Goal: Communication & Community: Answer question/provide support

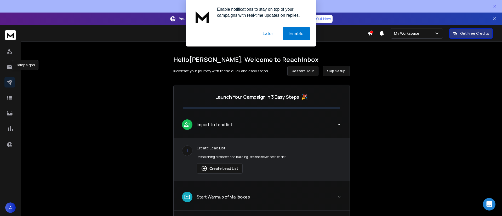
click at [7, 77] on link at bounding box center [9, 82] width 10 height 10
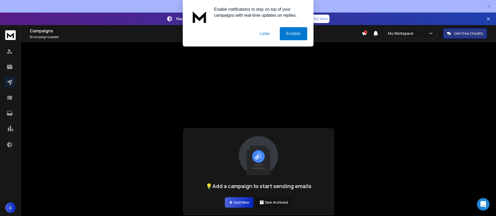
click at [266, 38] on button "Later" at bounding box center [265, 33] width 24 height 13
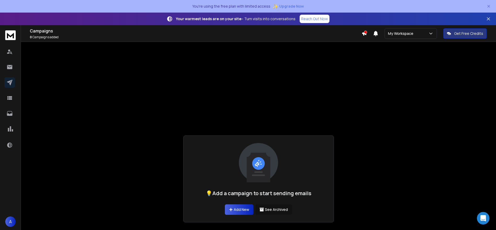
click at [489, 4] on div "You're using the free plan with limited access ✨ Upgrade Now" at bounding box center [248, 6] width 496 height 13
click at [490, 4] on icon "Close notification" at bounding box center [489, 6] width 4 height 4
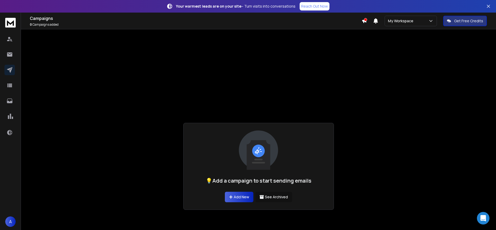
click at [490, 5] on icon at bounding box center [488, 6] width 3 height 3
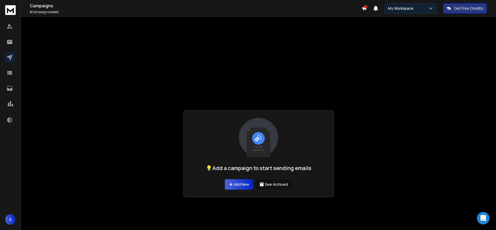
click at [437, 4] on button "My Workspace" at bounding box center [411, 8] width 52 height 10
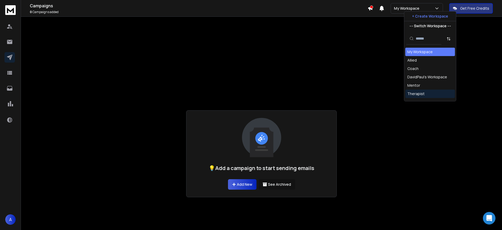
click at [417, 91] on div "Therapist" at bounding box center [416, 93] width 17 height 5
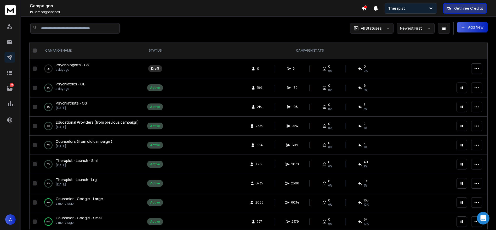
click at [434, 8] on div "Therapist" at bounding box center [411, 8] width 46 height 5
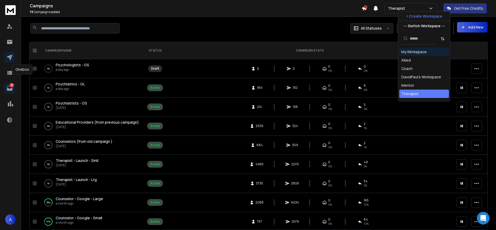
click at [7, 86] on icon at bounding box center [9, 88] width 5 height 5
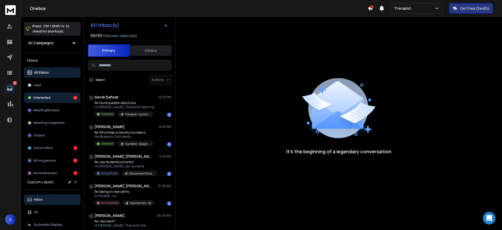
click at [33, 95] on p "Interested" at bounding box center [41, 97] width 17 height 4
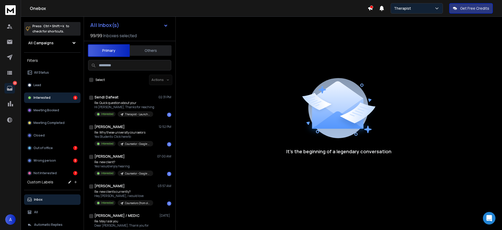
click at [423, 3] on button "Therapist" at bounding box center [417, 8] width 52 height 10
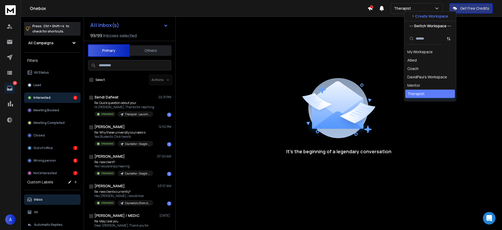
click at [414, 99] on div "Therapist2" at bounding box center [418, 101] width 20 height 5
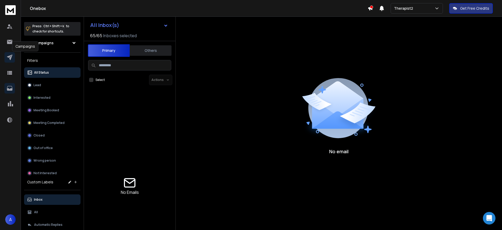
click at [8, 54] on icon at bounding box center [9, 56] width 5 height 5
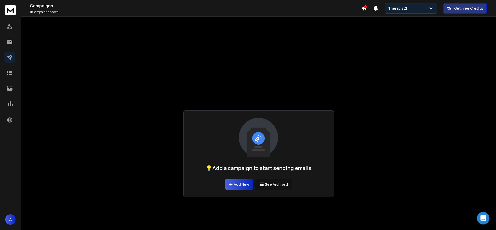
click at [424, 8] on div "Therapist2" at bounding box center [411, 8] width 46 height 5
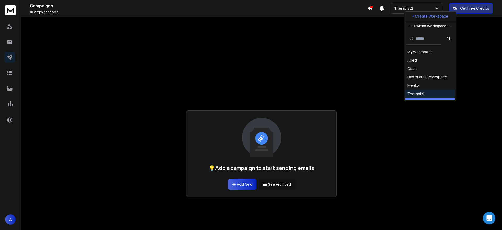
click at [409, 91] on div "Therapist" at bounding box center [416, 93] width 17 height 5
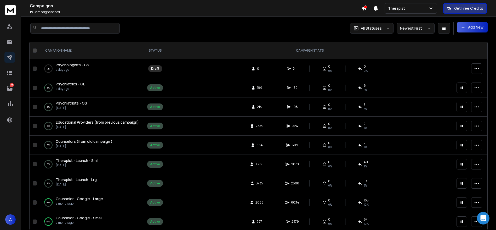
click at [463, 143] on icon at bounding box center [462, 145] width 5 height 5
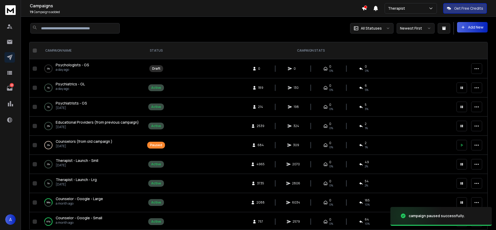
click at [463, 125] on icon at bounding box center [462, 126] width 2 height 3
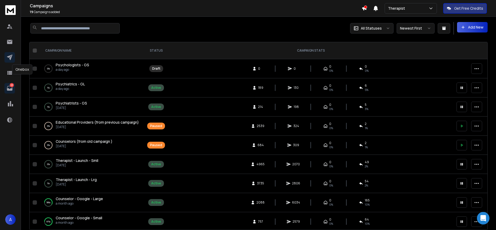
click at [10, 83] on p "23" at bounding box center [12, 85] width 4 height 4
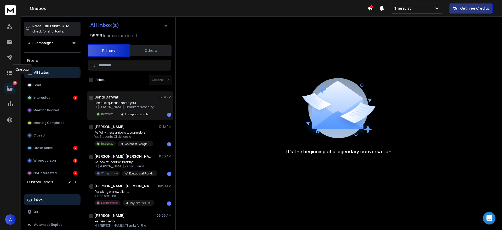
click at [102, 94] on div "Sendi Dafwat 02:31 PM Re: Quick question about your Hi David, Thanks for reachi…" at bounding box center [132, 105] width 77 height 22
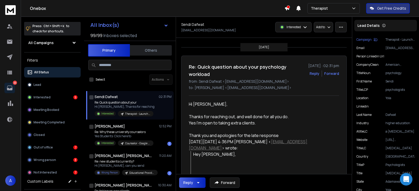
click at [183, 184] on div "Reply" at bounding box center [188, 182] width 10 height 5
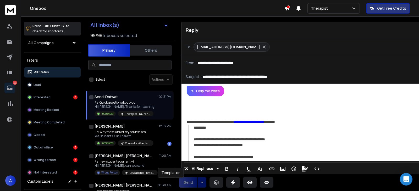
click at [213, 180] on icon at bounding box center [215, 182] width 5 height 5
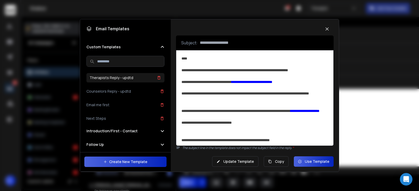
click at [316, 157] on button "Use Template" at bounding box center [314, 162] width 40 height 10
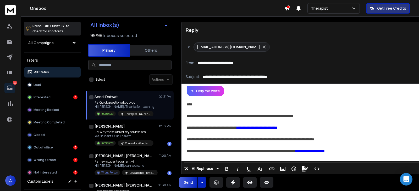
click at [187, 102] on div "****" at bounding box center [317, 105] width 261 height 6
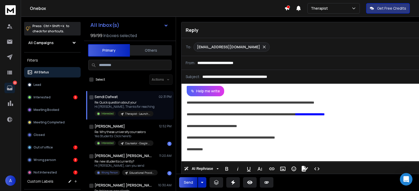
scroll to position [55, 0]
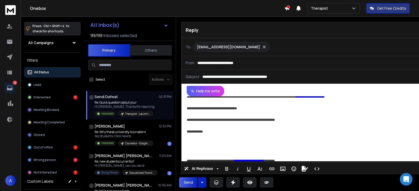
click at [187, 135] on div at bounding box center [320, 138] width 267 height 6
click at [179, 180] on button "Send" at bounding box center [188, 183] width 18 height 10
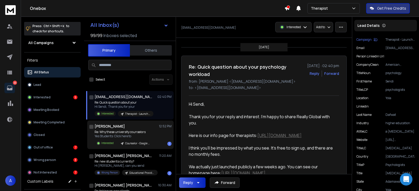
click at [98, 130] on p "Re: Why these university counselors" at bounding box center [123, 132] width 59 height 4
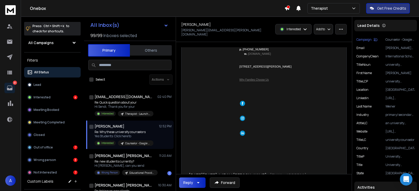
scroll to position [0, 0]
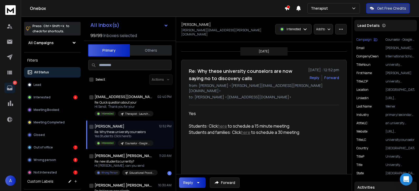
click at [183, 183] on div "Reply" at bounding box center [188, 182] width 10 height 5
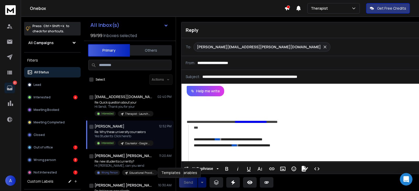
click at [209, 179] on button at bounding box center [216, 183] width 14 height 10
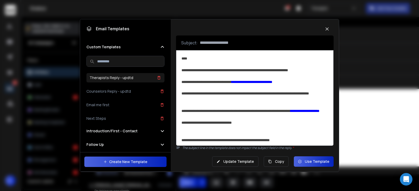
click at [125, 87] on div "Counselors Reply - updtd" at bounding box center [125, 91] width 78 height 9
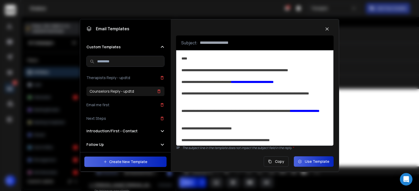
click at [317, 162] on button "Use Template" at bounding box center [314, 162] width 40 height 10
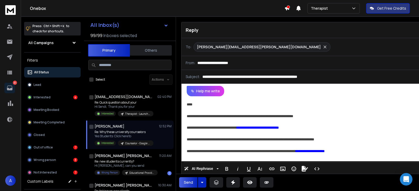
click at [187, 102] on div "****" at bounding box center [317, 105] width 261 height 6
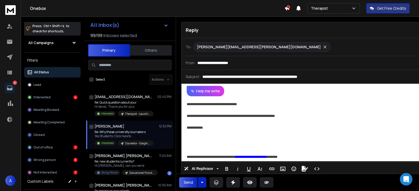
scroll to position [59, 0]
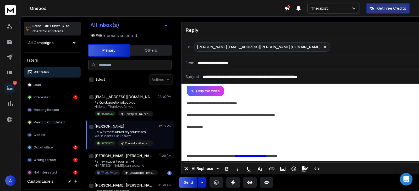
click at [187, 130] on div at bounding box center [320, 133] width 267 height 6
click at [179, 180] on button "Send" at bounding box center [188, 183] width 18 height 10
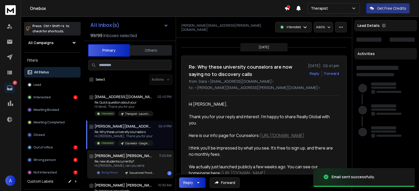
click at [95, 170] on div "Wrong Person Educational Providers (from previous campaign)" at bounding box center [125, 172] width 63 height 5
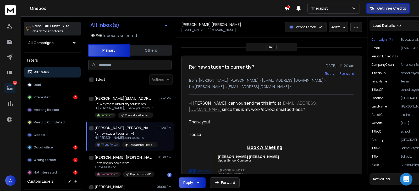
scroll to position [29, 0]
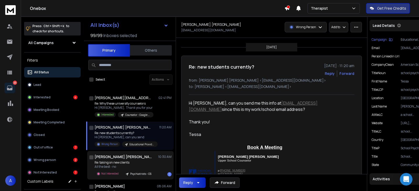
click at [100, 161] on p "Re: taking on new clients" at bounding box center [124, 163] width 60 height 4
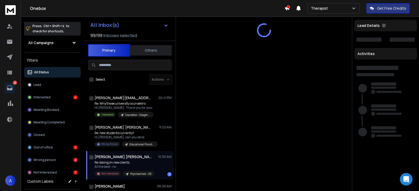
click at [99, 161] on p "Re: taking on new clients" at bounding box center [124, 163] width 60 height 4
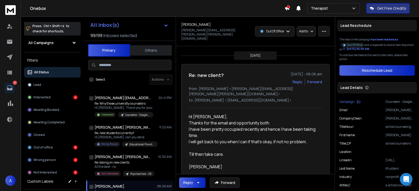
click at [284, 26] on div "Out Of Office" at bounding box center [274, 31] width 39 height 10
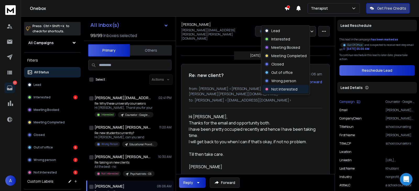
click at [272, 87] on p "Not Interested" at bounding box center [284, 89] width 26 height 5
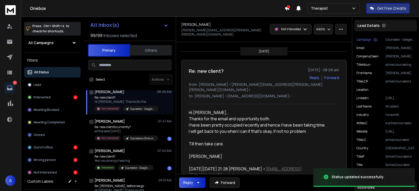
scroll to position [123, 0]
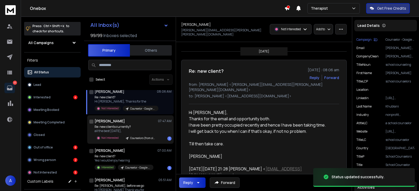
click at [101, 136] on div "Not Interested Counselors (from old campaign )" at bounding box center [126, 138] width 64 height 5
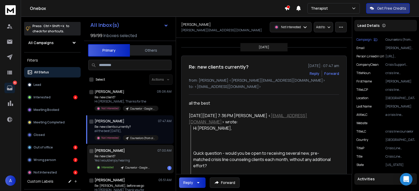
click at [101, 155] on p "Re: new client?" at bounding box center [123, 157] width 59 height 4
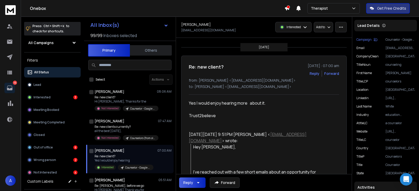
click at [179, 182] on button "Reply" at bounding box center [192, 183] width 26 height 10
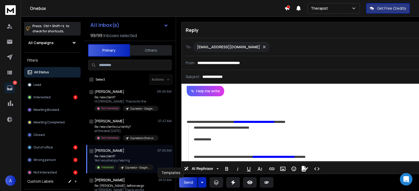
click at [213, 180] on icon at bounding box center [215, 182] width 5 height 5
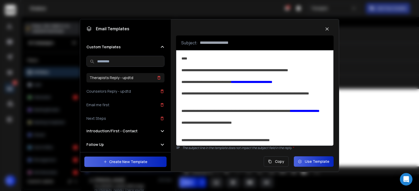
click at [132, 76] on div "Therapists Reply - updtd Counselors Reply - updtd Email me first Next Steps" at bounding box center [125, 98] width 78 height 50
click at [132, 87] on div "Counselors Reply - updtd" at bounding box center [125, 91] width 78 height 9
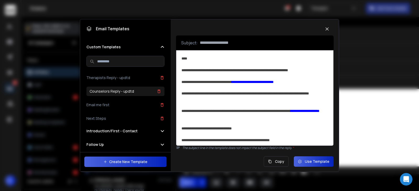
click at [315, 159] on button "Use Template" at bounding box center [314, 162] width 40 height 10
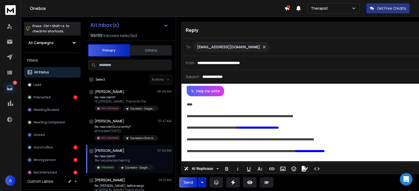
click at [187, 102] on div "****" at bounding box center [317, 105] width 261 height 6
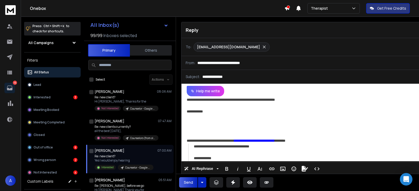
scroll to position [75, 0]
click at [187, 115] on div at bounding box center [320, 118] width 267 height 6
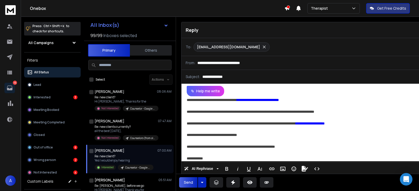
scroll to position [39, 0]
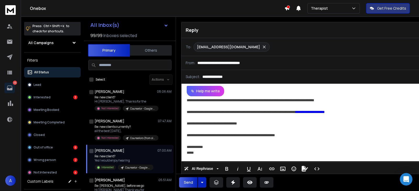
click at [179, 180] on button "Send" at bounding box center [188, 183] width 18 height 10
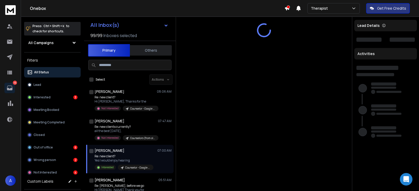
click at [284, 8] on h1 "Onebox" at bounding box center [157, 8] width 254 height 6
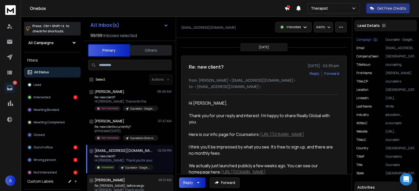
click at [103, 188] on p "Hi Dave Thank you for" at bounding box center [125, 190] width 63 height 4
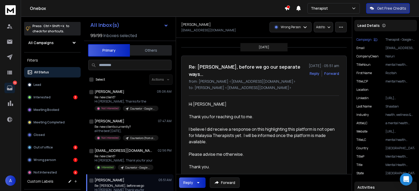
click at [311, 23] on div "Wrong Person" at bounding box center [290, 27] width 42 height 10
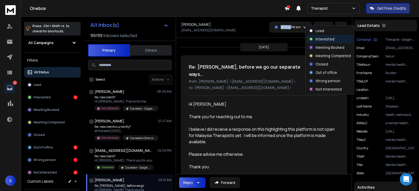
click at [315, 37] on p "Interested" at bounding box center [324, 39] width 19 height 5
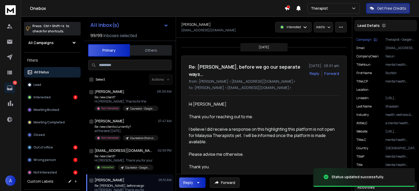
click at [179, 182] on button "Reply" at bounding box center [192, 183] width 26 height 10
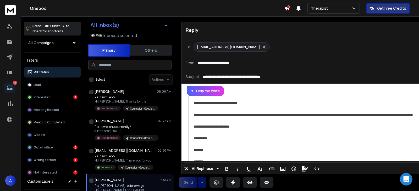
scroll to position [0, 0]
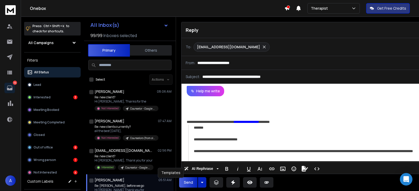
click at [209, 179] on button at bounding box center [216, 183] width 14 height 10
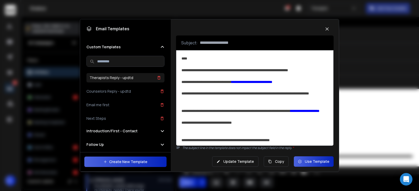
click at [301, 160] on icon at bounding box center [299, 161] width 3 height 3
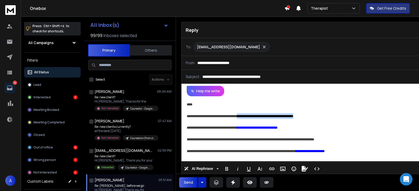
drag, startPoint x: 202, startPoint y: 93, endPoint x: 280, endPoint y: 92, distance: 78.0
click at [280, 114] on div "**********" at bounding box center [317, 117] width 261 height 6
click at [187, 102] on div "****" at bounding box center [317, 105] width 261 height 6
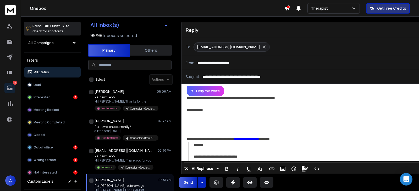
scroll to position [76, 0]
click at [187, 113] on div at bounding box center [320, 116] width 267 height 6
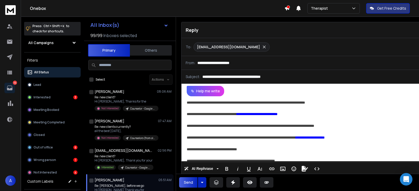
scroll to position [14, 0]
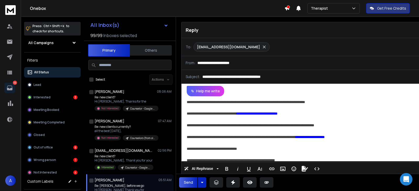
click at [179, 178] on button "Send" at bounding box center [188, 183] width 18 height 10
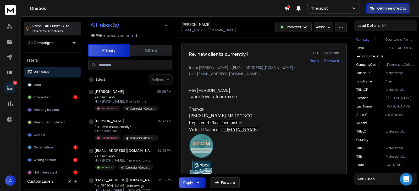
scroll to position [0, 0]
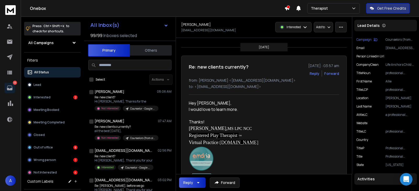
click at [183, 183] on div "Reply" at bounding box center [192, 183] width 18 height 6
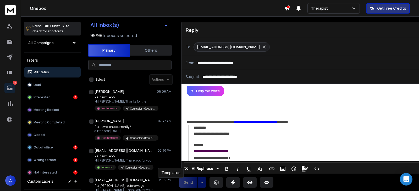
click at [213, 180] on icon at bounding box center [215, 182] width 5 height 5
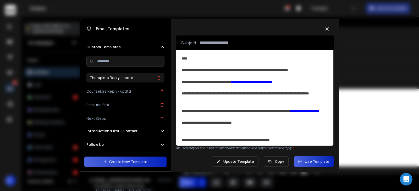
click at [320, 158] on button "Use Template" at bounding box center [314, 162] width 40 height 10
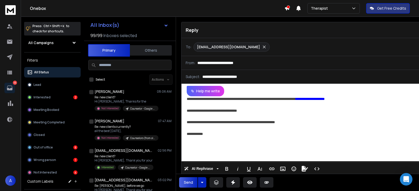
scroll to position [53, 0]
click at [187, 131] on div "**********" at bounding box center [317, 134] width 261 height 6
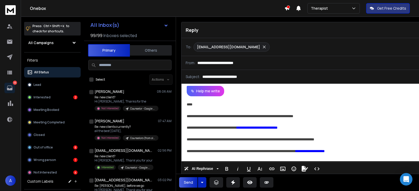
click at [187, 102] on div "****" at bounding box center [317, 105] width 261 height 6
click at [179, 181] on button "Send" at bounding box center [188, 183] width 18 height 10
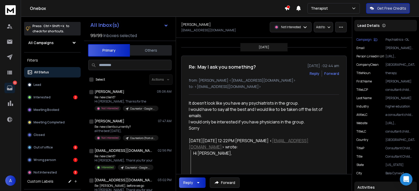
click at [183, 183] on div "Reply" at bounding box center [192, 183] width 18 height 6
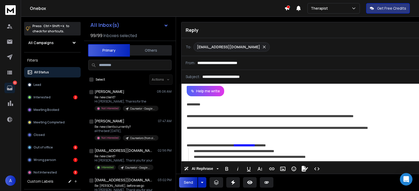
click at [263, 103] on div "**********" at bounding box center [317, 116] width 261 height 29
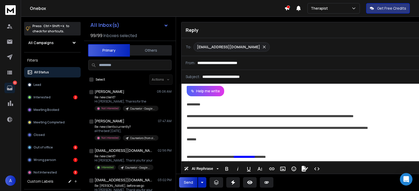
scroll to position [0, 0]
click at [259, 106] on div "**********" at bounding box center [317, 115] width 261 height 29
click at [179, 181] on button "Send" at bounding box center [188, 183] width 18 height 10
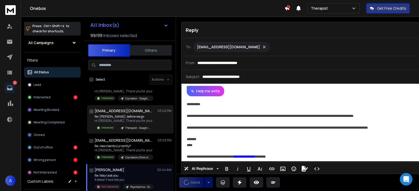
scroll to position [195, 0]
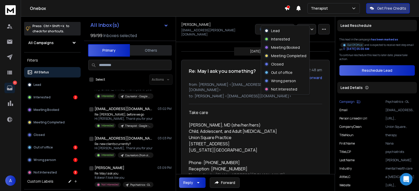
click at [275, 24] on div "Out Of Office" at bounding box center [274, 29] width 39 height 10
click at [279, 87] on p "Not Interested" at bounding box center [284, 89] width 26 height 5
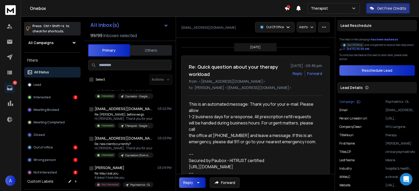
click at [277, 25] on p "Out Of Office" at bounding box center [275, 27] width 18 height 4
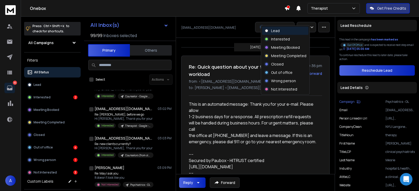
click at [282, 28] on div "Lead" at bounding box center [285, 31] width 46 height 8
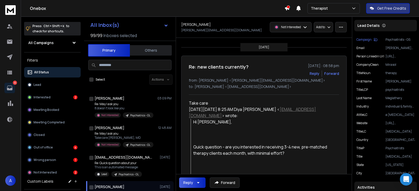
scroll to position [265, 0]
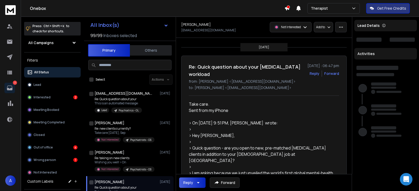
scroll to position [329, 0]
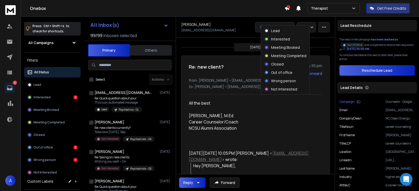
click at [270, 25] on p "Out Of Office" at bounding box center [275, 27] width 18 height 4
click at [279, 85] on div "Not Interested" at bounding box center [285, 89] width 46 height 8
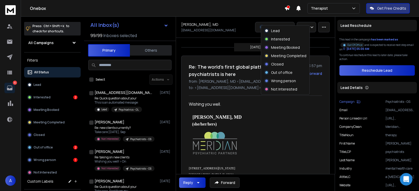
click at [284, 24] on div "Out Of Office" at bounding box center [274, 27] width 39 height 10
click at [281, 87] on p "Not Interested" at bounding box center [284, 89] width 26 height 5
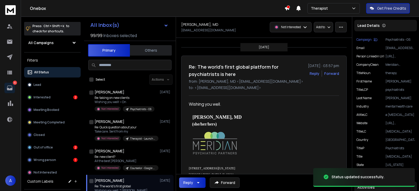
scroll to position [390, 0]
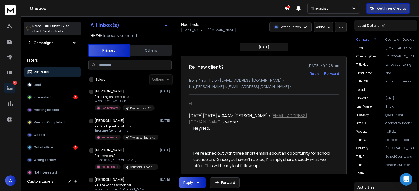
click at [183, 182] on div "Reply" at bounding box center [192, 183] width 18 height 6
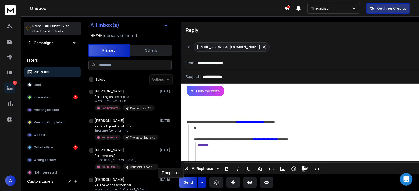
click at [214, 184] on icon at bounding box center [216, 185] width 4 height 2
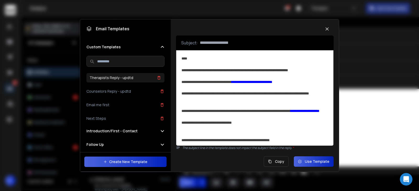
click at [129, 89] on div "Counselors Reply - updtd" at bounding box center [125, 91] width 78 height 5
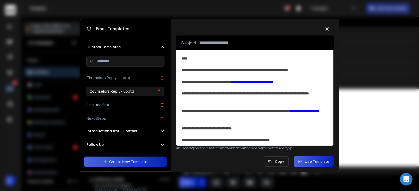
click at [301, 161] on polyline at bounding box center [300, 162] width 2 height 2
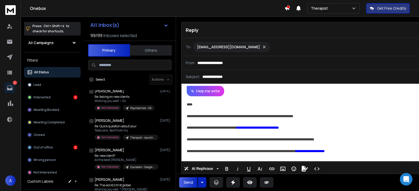
click at [187, 102] on div "****" at bounding box center [317, 105] width 261 height 6
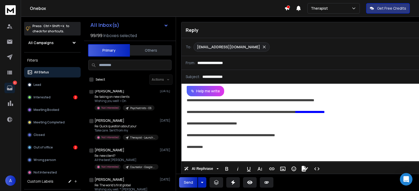
click at [187, 150] on div at bounding box center [320, 153] width 267 height 6
click at [179, 180] on button "Send" at bounding box center [188, 183] width 18 height 10
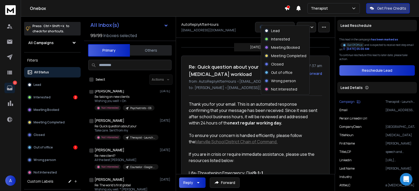
click at [272, 25] on p "Out Of Office" at bounding box center [275, 27] width 18 height 4
click at [271, 30] on p "Lead" at bounding box center [275, 30] width 9 height 5
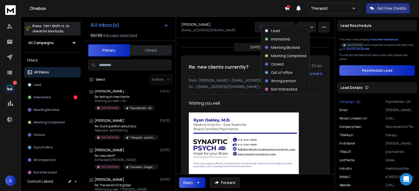
click at [268, 22] on div "Out Of Office" at bounding box center [274, 27] width 39 height 10
click at [271, 87] on p "Not Interested" at bounding box center [284, 89] width 26 height 5
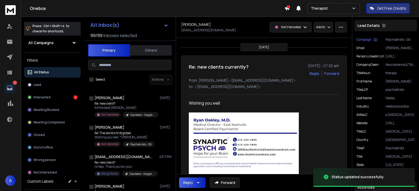
scroll to position [443, 0]
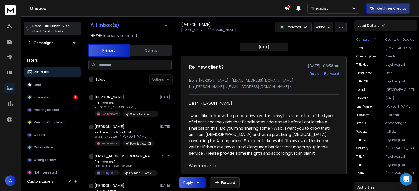
click at [179, 185] on button "Reply" at bounding box center [192, 183] width 26 height 10
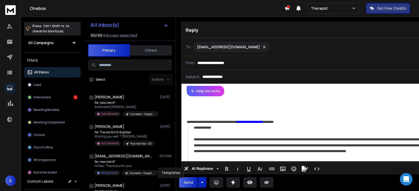
click at [213, 180] on icon at bounding box center [215, 182] width 5 height 5
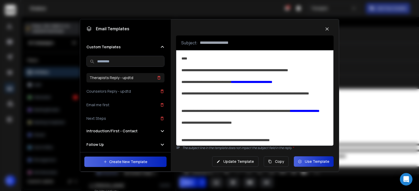
click at [114, 73] on div "Therapists Reply - updtd Counselors Reply - updtd Email me first Next Steps" at bounding box center [125, 98] width 78 height 50
click at [115, 89] on h3 "Counselors Reply - updtd" at bounding box center [108, 91] width 44 height 5
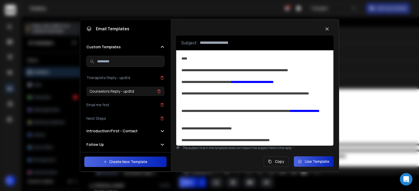
click at [319, 157] on button "Use Template" at bounding box center [314, 162] width 40 height 10
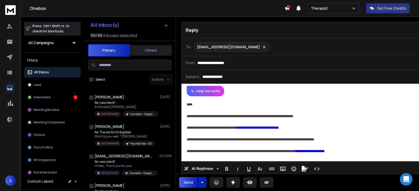
click at [187, 102] on div "****" at bounding box center [317, 105] width 261 height 6
click at [262, 125] on div "**********" at bounding box center [317, 128] width 261 height 6
click at [299, 137] on div "**********" at bounding box center [317, 140] width 261 height 6
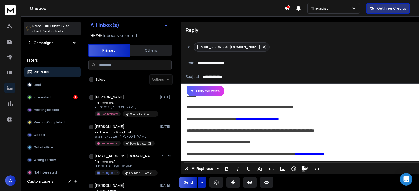
scroll to position [9, 0]
click at [303, 140] on div "**********" at bounding box center [317, 143] width 261 height 6
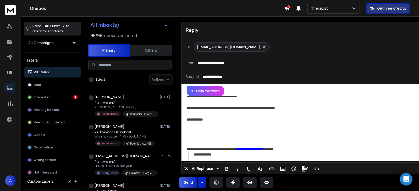
scroll to position [102, 0]
click at [187, 123] on div at bounding box center [320, 126] width 267 height 6
click at [202, 140] on div at bounding box center [320, 143] width 267 height 6
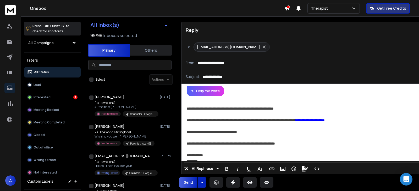
scroll to position [0, 0]
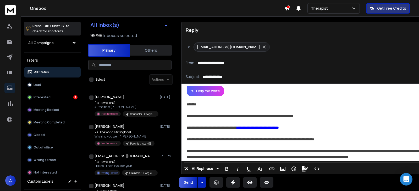
click at [179, 180] on button "Send" at bounding box center [188, 183] width 18 height 10
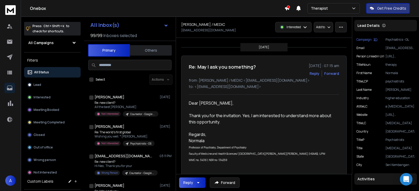
click at [183, 183] on div "Reply" at bounding box center [188, 182] width 10 height 5
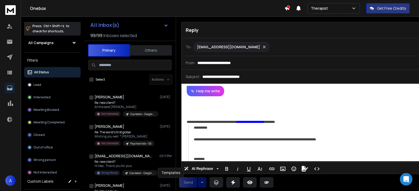
click at [214, 180] on icon at bounding box center [216, 181] width 4 height 3
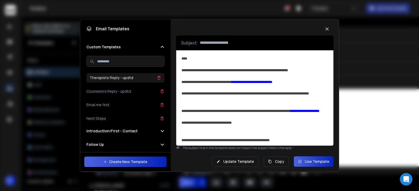
click at [315, 154] on div "Update Template Copy Use Template" at bounding box center [255, 162] width 168 height 17
click at [315, 158] on button "Use Template" at bounding box center [314, 162] width 40 height 10
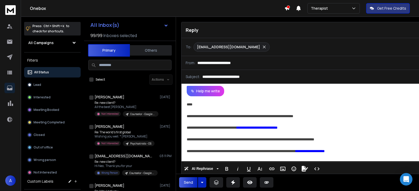
click at [187, 102] on div "****" at bounding box center [317, 105] width 261 height 6
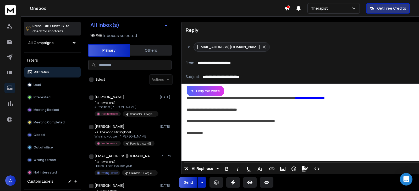
scroll to position [53, 0]
click at [187, 137] on div at bounding box center [320, 140] width 267 height 6
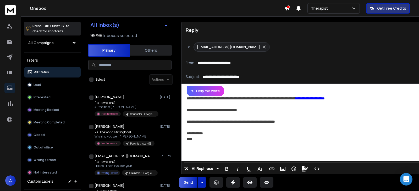
click at [179, 179] on button "Send" at bounding box center [188, 183] width 18 height 10
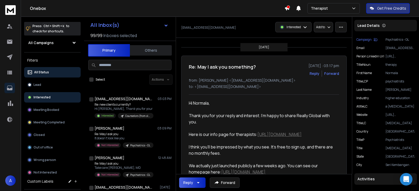
scroll to position [234, 0]
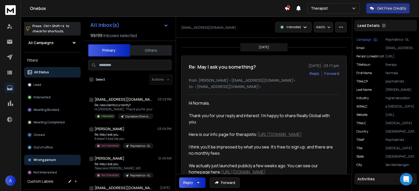
click at [44, 155] on button "Wrong person" at bounding box center [52, 160] width 57 height 10
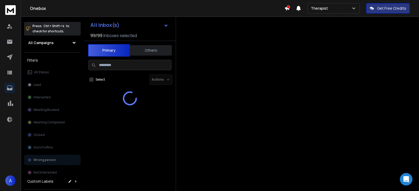
scroll to position [0, 0]
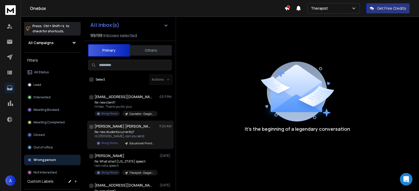
click at [102, 130] on p "Re: new students currently?" at bounding box center [125, 132] width 63 height 4
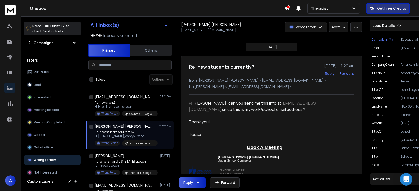
click at [183, 185] on div "Reply" at bounding box center [188, 182] width 10 height 5
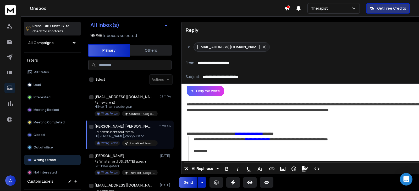
click at [187, 102] on div "**********" at bounding box center [317, 108] width 261 height 12
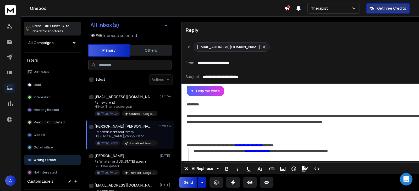
click at [327, 102] on div "**********" at bounding box center [317, 114] width 261 height 24
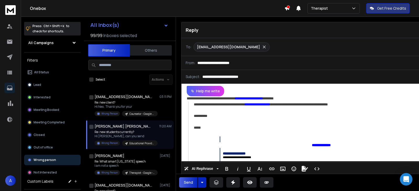
scroll to position [59, 0]
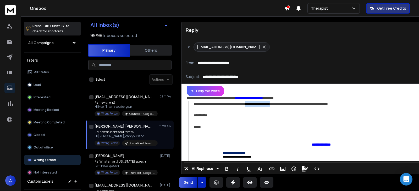
drag, startPoint x: 208, startPoint y: 80, endPoint x: 244, endPoint y: 81, distance: 36.4
click at [245, 102] on link "**********" at bounding box center [257, 104] width 25 height 4
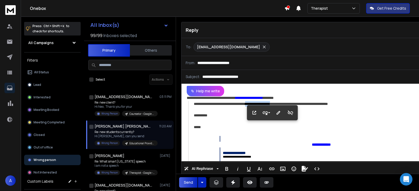
copy link "**********"
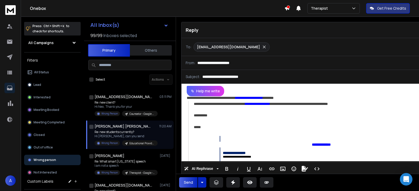
click at [272, 42] on input at bounding box center [290, 46] width 37 height 9
paste input "**********"
type input "**********"
click at [262, 45] on icon at bounding box center [264, 47] width 4 height 4
click at [218, 125] on div "*****" at bounding box center [321, 128] width 255 height 6
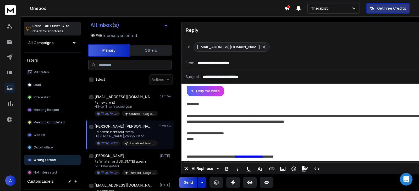
scroll to position [0, 0]
click at [179, 179] on button "Send" at bounding box center [188, 183] width 18 height 10
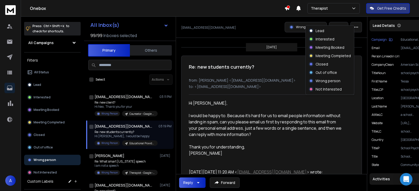
click at [316, 25] on p "Wrong Person" at bounding box center [306, 27] width 20 height 4
click at [317, 37] on p "Interested" at bounding box center [324, 39] width 19 height 5
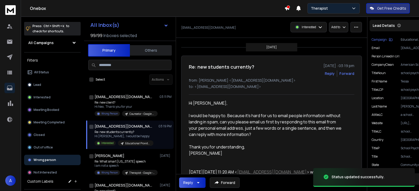
click at [348, 6] on div "Therapist" at bounding box center [334, 8] width 46 height 5
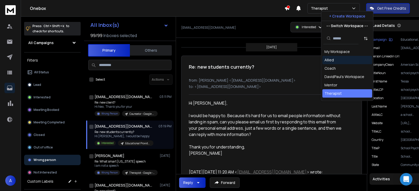
click at [336, 56] on div "Allied" at bounding box center [347, 60] width 50 height 8
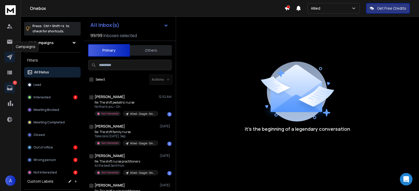
click at [10, 52] on link at bounding box center [9, 57] width 10 height 10
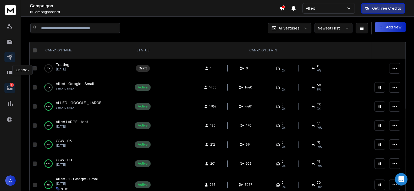
click at [4, 83] on link "11" at bounding box center [9, 88] width 10 height 10
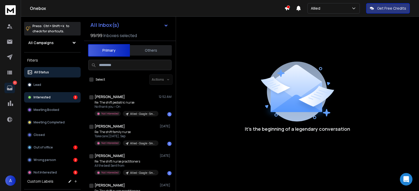
click at [38, 92] on button "Interested 3" at bounding box center [52, 97] width 57 height 10
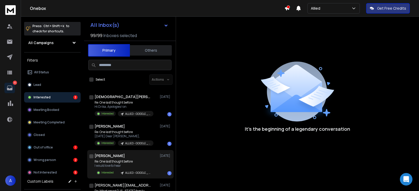
click at [125, 171] on p "ALLIED - GOOGLE _ LARGE" at bounding box center [137, 173] width 25 height 4
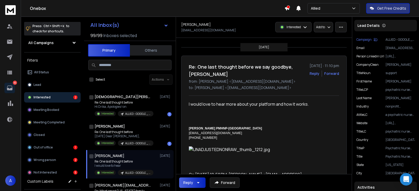
click at [183, 185] on div "Reply" at bounding box center [188, 182] width 10 height 5
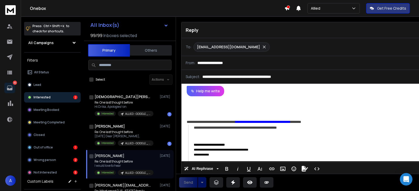
click at [209, 183] on button at bounding box center [216, 183] width 14 height 10
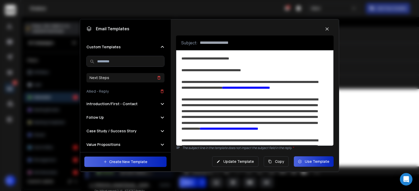
click at [119, 87] on div "Allied - Reply" at bounding box center [125, 91] width 78 height 9
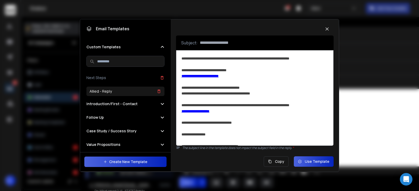
click at [131, 73] on div "Next Steps" at bounding box center [125, 77] width 78 height 9
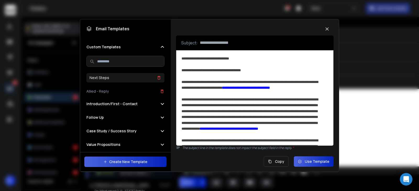
click at [132, 73] on div "Next Steps Allied - Reply" at bounding box center [125, 84] width 78 height 23
click at [143, 89] on div "Allied - Reply" at bounding box center [125, 91] width 78 height 5
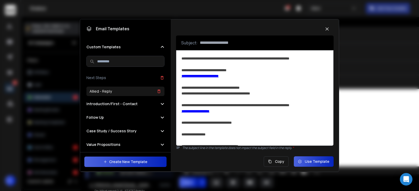
click at [320, 159] on button "Use Template" at bounding box center [314, 162] width 40 height 10
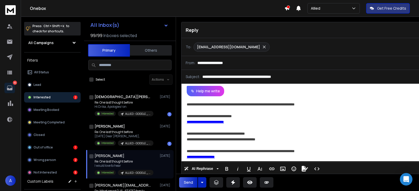
click at [181, 97] on div "**********" at bounding box center [319, 129] width 277 height 65
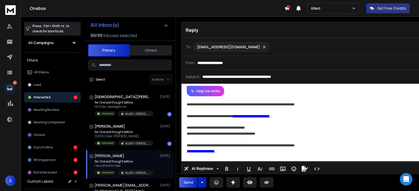
click at [181, 109] on div "**********" at bounding box center [319, 129] width 277 height 65
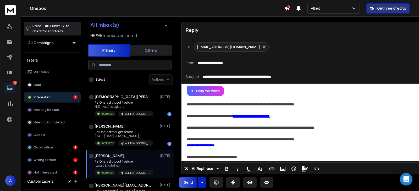
click at [181, 122] on div "**********" at bounding box center [319, 129] width 277 height 65
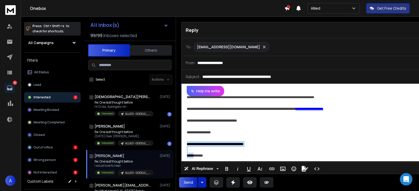
scroll to position [47, 0]
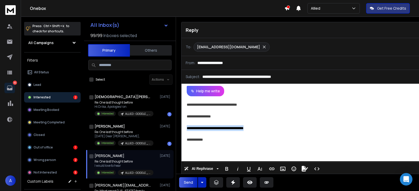
drag, startPoint x: 219, startPoint y: 129, endPoint x: 139, endPoint y: 105, distance: 82.9
click at [181, 105] on div "**********" at bounding box center [319, 129] width 277 height 65
click at [207, 81] on div "**********" at bounding box center [317, 92] width 261 height 29
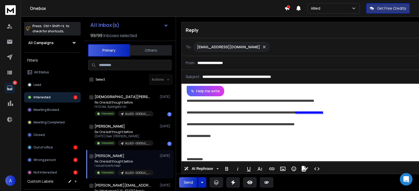
scroll to position [27, 0]
click at [187, 133] on div "**********" at bounding box center [317, 150] width 261 height 35
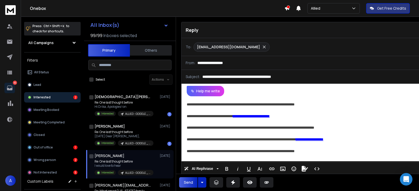
click at [187, 102] on div "**********" at bounding box center [317, 111] width 261 height 18
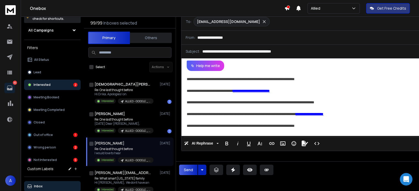
scroll to position [0, 0]
click at [187, 76] on div "**********" at bounding box center [317, 85] width 261 height 18
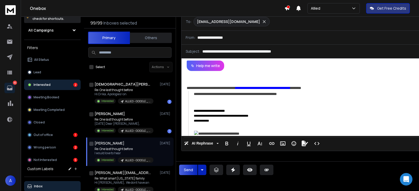
scroll to position [55, 0]
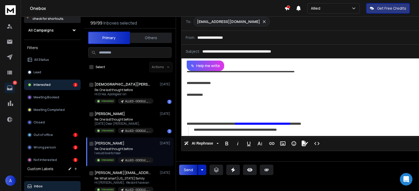
click at [187, 80] on div "**********" at bounding box center [317, 92] width 261 height 24
click at [179, 170] on button "Send" at bounding box center [188, 170] width 18 height 10
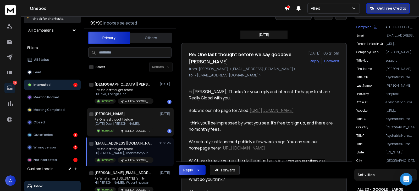
click at [94, 111] on h1 "Shehnaz Hussain" at bounding box center [109, 113] width 30 height 5
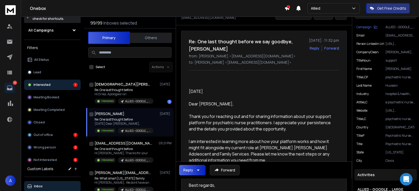
scroll to position [18, 0]
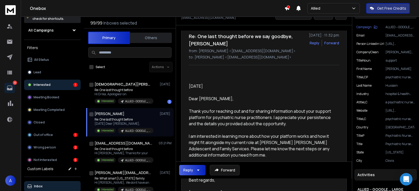
click at [183, 170] on div "Reply" at bounding box center [192, 170] width 18 height 6
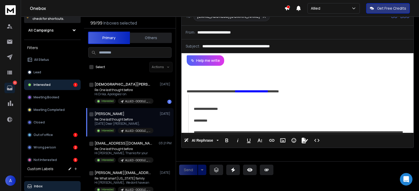
scroll to position [0, 0]
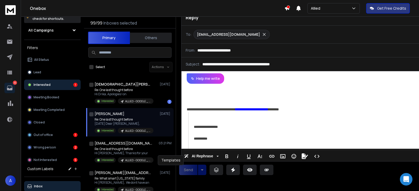
click at [214, 171] on icon at bounding box center [216, 172] width 4 height 2
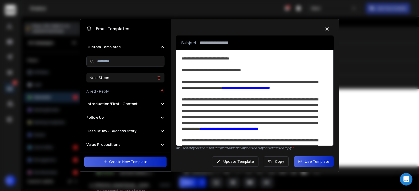
click at [149, 89] on div "Allied - Reply" at bounding box center [125, 91] width 78 height 5
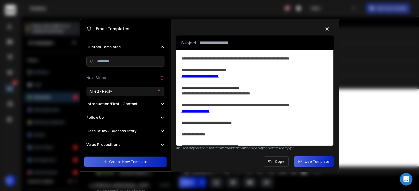
click at [317, 158] on button "Use Template" at bounding box center [314, 162] width 40 height 10
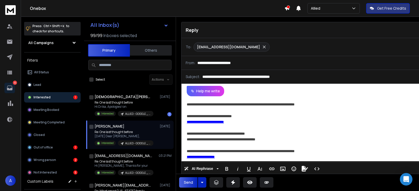
click at [181, 97] on div "**********" at bounding box center [317, 129] width 273 height 65
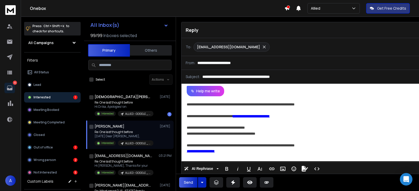
click at [181, 110] on div "**********" at bounding box center [317, 129] width 273 height 65
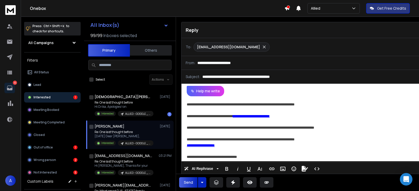
click at [181, 121] on div "**********" at bounding box center [317, 129] width 273 height 65
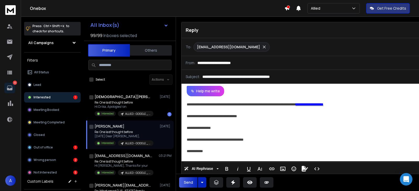
scroll to position [35, 0]
drag, startPoint x: 219, startPoint y: 117, endPoint x: 141, endPoint y: 115, distance: 78.5
click at [181, 115] on div "**********" at bounding box center [319, 129] width 277 height 65
click at [216, 94] on div "**********" at bounding box center [317, 104] width 261 height 29
click at [187, 125] on div "**********" at bounding box center [317, 142] width 261 height 35
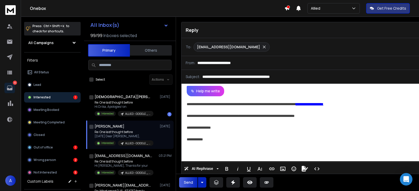
scroll to position [0, 0]
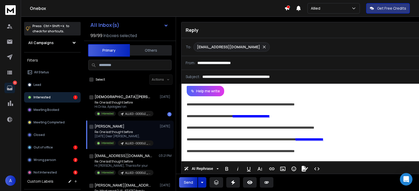
click at [187, 102] on div "**********" at bounding box center [317, 111] width 261 height 18
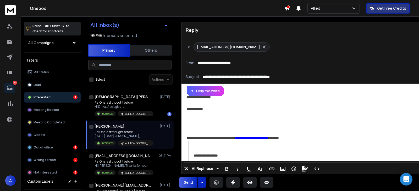
scroll to position [65, 0]
click at [187, 95] on div "**********" at bounding box center [317, 107] width 261 height 24
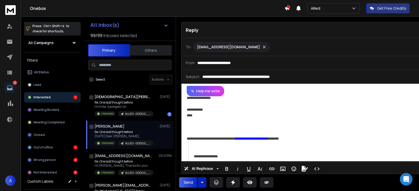
click at [179, 182] on button "Send" at bounding box center [188, 183] width 18 height 10
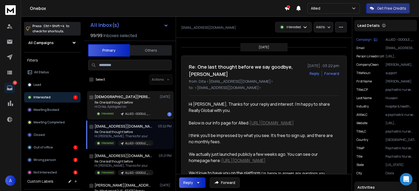
click at [100, 105] on p "Hi Drika, Apologies ! on" at bounding box center [123, 107] width 59 height 4
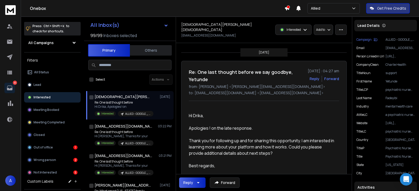
click at [183, 186] on div "Reply" at bounding box center [188, 182] width 10 height 5
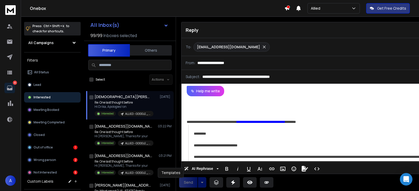
click at [213, 182] on icon at bounding box center [215, 182] width 5 height 5
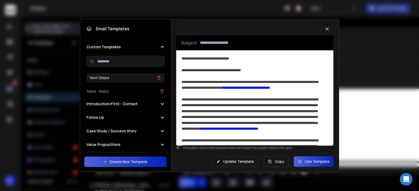
click at [112, 89] on div "Allied - Reply" at bounding box center [125, 91] width 78 height 5
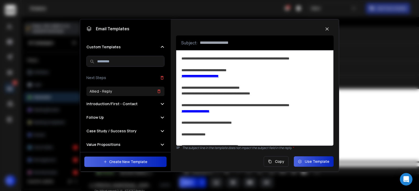
click at [315, 158] on button "Use Template" at bounding box center [314, 162] width 40 height 10
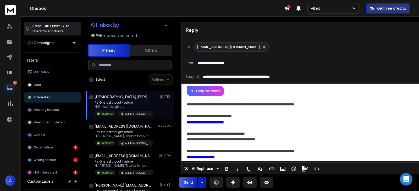
click at [187, 102] on div "**********" at bounding box center [317, 111] width 261 height 18
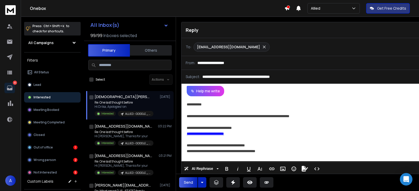
click at [181, 109] on div "**********" at bounding box center [317, 129] width 273 height 65
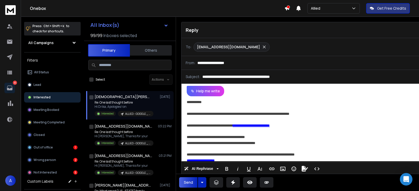
scroll to position [6, 0]
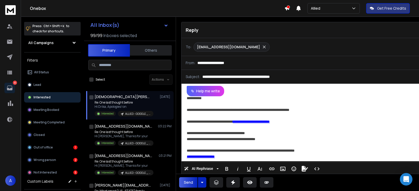
click at [181, 114] on div "**********" at bounding box center [319, 129] width 277 height 65
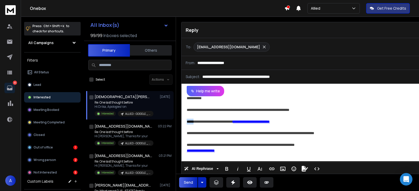
drag, startPoint x: 151, startPoint y: 97, endPoint x: 139, endPoint y: 97, distance: 11.8
click at [181, 97] on div "**********" at bounding box center [319, 129] width 277 height 65
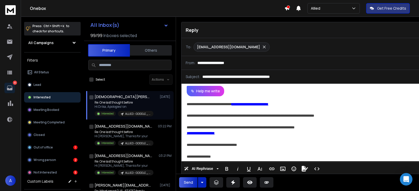
scroll to position [24, 0]
click at [181, 109] on div "**********" at bounding box center [319, 129] width 277 height 65
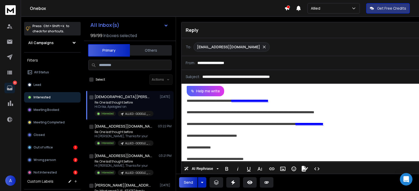
scroll to position [29, 0]
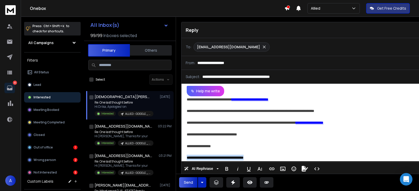
drag, startPoint x: 139, startPoint y: 131, endPoint x: 217, endPoint y: 132, distance: 77.2
click at [217, 132] on div "**********" at bounding box center [319, 129] width 277 height 65
click at [211, 109] on div "**********" at bounding box center [317, 122] width 261 height 29
click at [187, 144] on div "**********" at bounding box center [317, 161] width 261 height 35
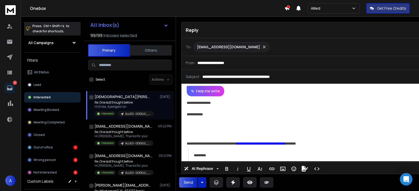
scroll to position [65, 0]
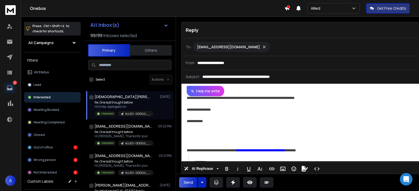
click at [187, 107] on div "**********" at bounding box center [317, 119] width 261 height 24
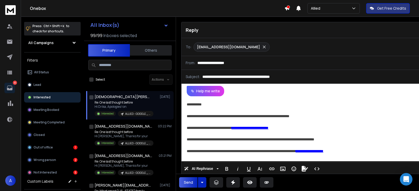
scroll to position [33, 0]
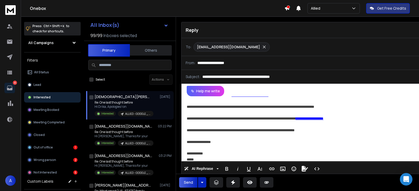
click at [179, 181] on button "Send" at bounding box center [188, 183] width 18 height 10
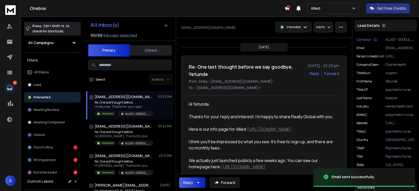
click at [42, 125] on div "All Status Lead Interested Meeting Booked Meeting Completed Closed Out of offic…" at bounding box center [52, 122] width 57 height 111
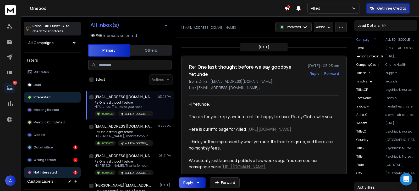
click at [40, 171] on div "Not Interested" at bounding box center [42, 173] width 30 height 5
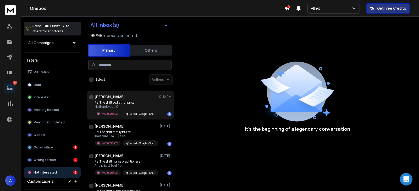
click at [107, 105] on p "No thank you > On" at bounding box center [125, 107] width 63 height 4
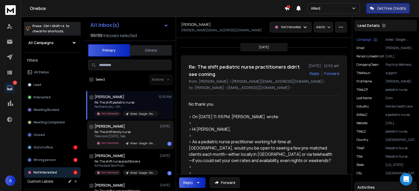
click at [104, 134] on p "Take care [DATE], Sep" at bounding box center [125, 136] width 63 height 4
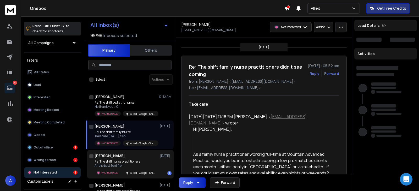
click at [103, 170] on div "Not Interested Allied - Google - Small" at bounding box center [126, 172] width 64 height 5
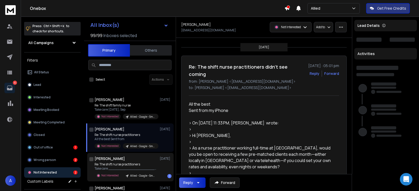
scroll to position [60, 0]
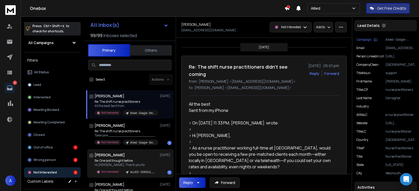
click at [107, 163] on p "Hi Deneen, Thank you for" at bounding box center [125, 165] width 63 height 4
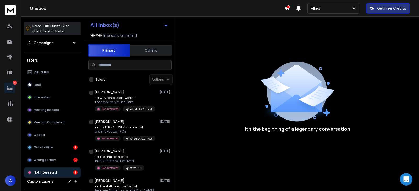
scroll to position [2117, 0]
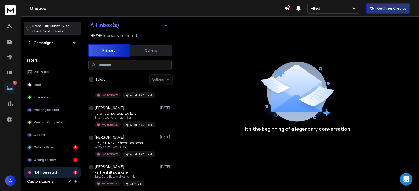
click at [37, 168] on button "Not Interested 1" at bounding box center [52, 173] width 57 height 10
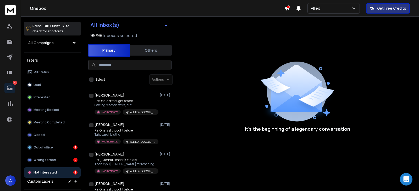
scroll to position [1346, 0]
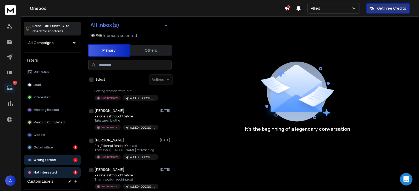
click at [34, 158] on p "Wrong person" at bounding box center [44, 160] width 22 height 4
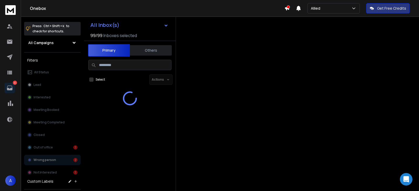
scroll to position [0, 0]
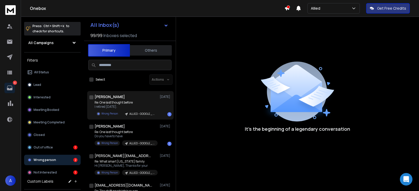
click at [98, 111] on div "Wrong Person ALLIED - GOOGLE _ LARGE" at bounding box center [125, 113] width 63 height 5
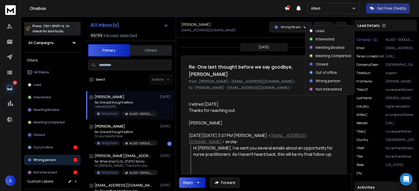
click at [311, 22] on div "Wrong Person" at bounding box center [290, 27] width 42 height 10
click at [317, 87] on p "Not Interested" at bounding box center [328, 89] width 26 height 5
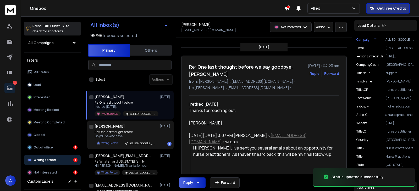
click at [107, 141] on div "Wrong Person ALLIED - GOOGLE _ LARGE" at bounding box center [125, 143] width 63 height 5
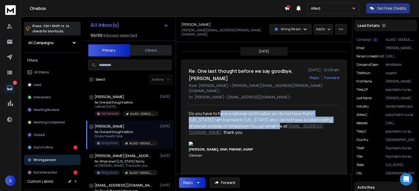
drag, startPoint x: 167, startPoint y: 76, endPoint x: 254, endPoint y: 82, distance: 86.5
click at [254, 111] on div "Do you have to have a national certification as I do not have that in Californi…" at bounding box center [262, 123] width 146 height 25
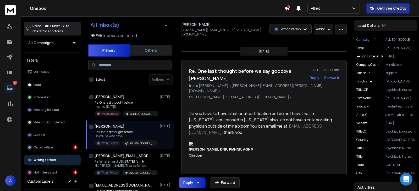
click at [249, 111] on div "Do you have to have a national certification as I do not have that in Californi…" at bounding box center [262, 123] width 146 height 25
drag, startPoint x: 137, startPoint y: 188, endPoint x: 148, endPoint y: 160, distance: 30.1
click at [183, 186] on div "Reply" at bounding box center [192, 183] width 18 height 6
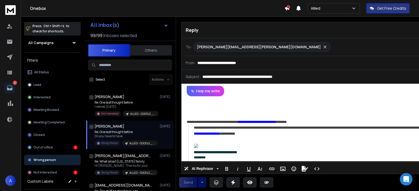
click at [332, 42] on input at bounding box center [350, 46] width 37 height 9
paste input "**********"
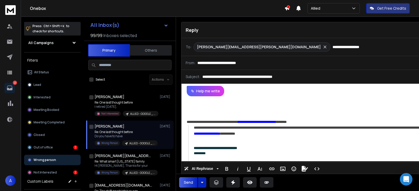
type input "**********"
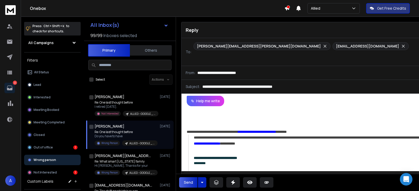
click at [323, 45] on icon at bounding box center [324, 46] width 3 height 3
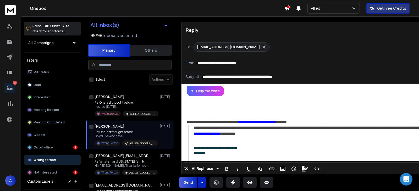
click at [194, 97] on div "**********" at bounding box center [317, 129] width 273 height 65
click at [317, 108] on div at bounding box center [318, 111] width 262 height 6
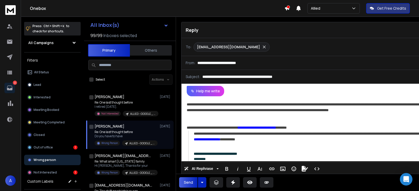
click at [187, 102] on div "**********" at bounding box center [317, 108] width 261 height 12
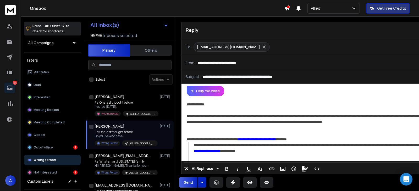
click at [326, 114] on div "**********" at bounding box center [317, 120] width 261 height 12
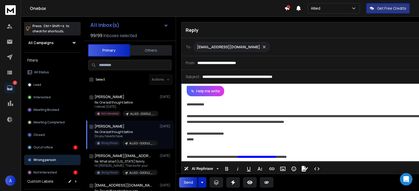
click at [179, 182] on button "Send" at bounding box center [188, 183] width 18 height 10
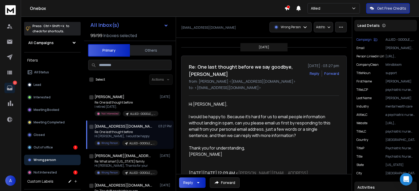
click at [301, 25] on p "Wrong Person" at bounding box center [290, 27] width 20 height 4
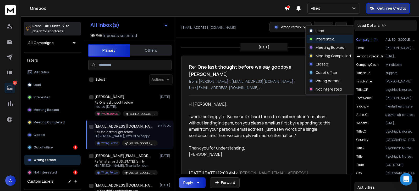
click at [315, 37] on p "Interested" at bounding box center [324, 39] width 19 height 5
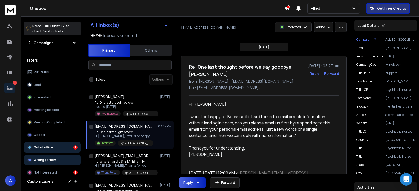
click at [43, 143] on button "Out of office 1" at bounding box center [52, 148] width 57 height 10
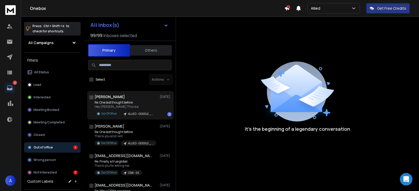
click at [94, 101] on p "Re: One last thought before" at bounding box center [125, 103] width 62 height 4
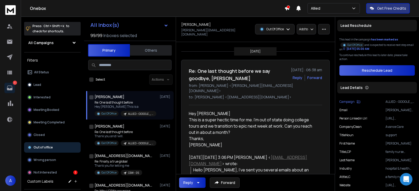
click at [197, 184] on icon "button" at bounding box center [198, 183] width 3 height 1
click at [143, 180] on div "Reply Reply All" at bounding box center [143, 176] width 30 height 24
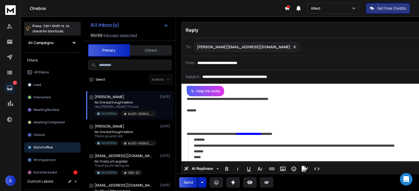
scroll to position [3, 0]
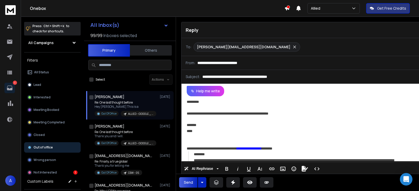
click at [179, 183] on button "Send" at bounding box center [188, 183] width 18 height 10
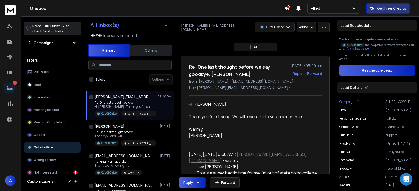
scroll to position [17, 0]
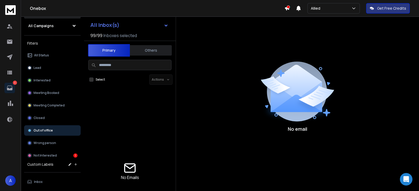
click at [41, 154] on div "Not Interested" at bounding box center [42, 156] width 30 height 5
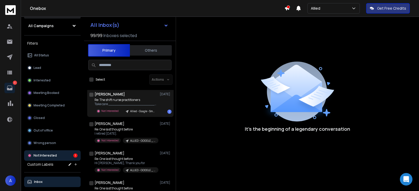
scroll to position [0, 0]
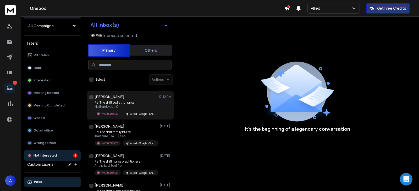
click at [94, 101] on p "Re: The shift pediatric nurse" at bounding box center [125, 103] width 63 height 4
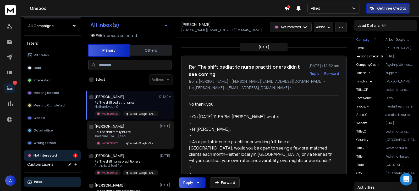
click at [94, 124] on div "Patti Sparling 13 Sep" at bounding box center [132, 126] width 77 height 5
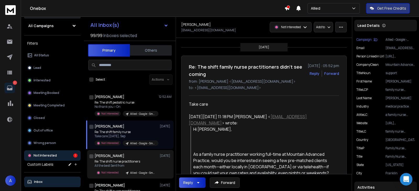
click at [94, 164] on p "All the best Sent from" at bounding box center [125, 166] width 63 height 4
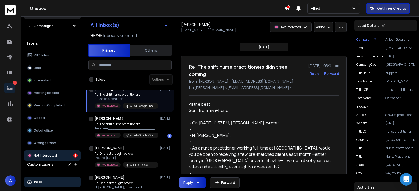
scroll to position [66, 0]
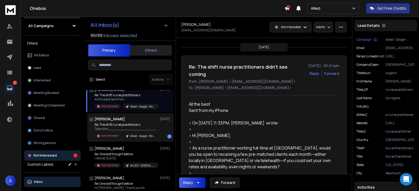
click at [125, 134] on icon at bounding box center [127, 136] width 4 height 4
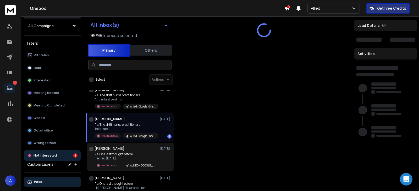
click at [98, 153] on p "Re: One last thought before" at bounding box center [125, 155] width 63 height 4
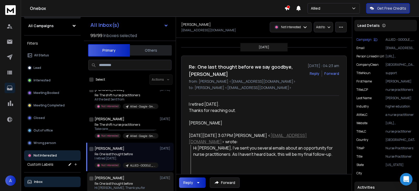
click at [94, 176] on div "Amanda Shirley 12 Sep" at bounding box center [132, 178] width 77 height 5
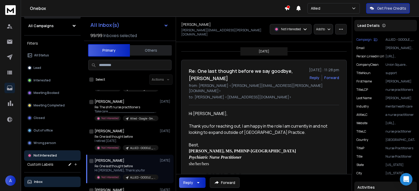
scroll to position [92, 0]
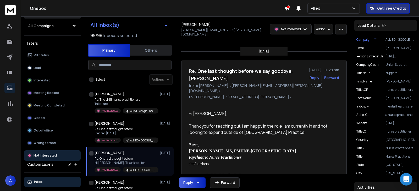
click at [94, 180] on div "Bruce Herney 05 Sep Re: One last thought before I am not interested at Not Inte…" at bounding box center [132, 191] width 77 height 22
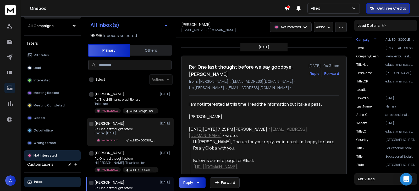
scroll to position [0, 0]
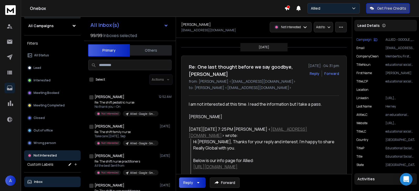
click at [344, 9] on button "Allied" at bounding box center [333, 8] width 52 height 10
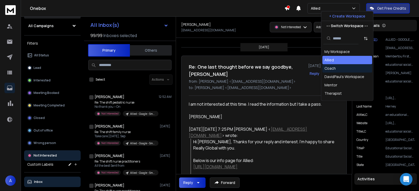
click at [335, 64] on div "Coach" at bounding box center [347, 68] width 50 height 8
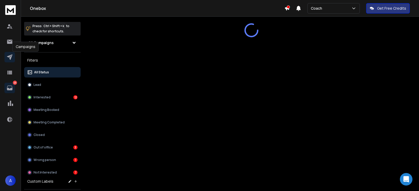
click at [7, 54] on icon at bounding box center [9, 56] width 5 height 5
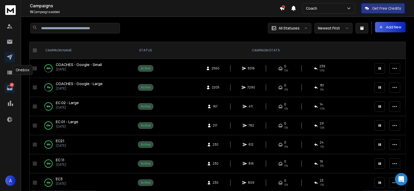
click at [10, 83] on p "23" at bounding box center [12, 85] width 4 height 4
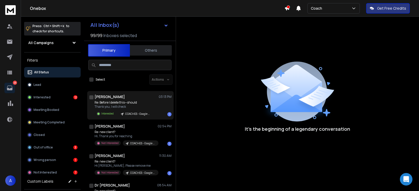
click at [105, 101] on p "Re: Before I delete this—should" at bounding box center [123, 103] width 59 height 4
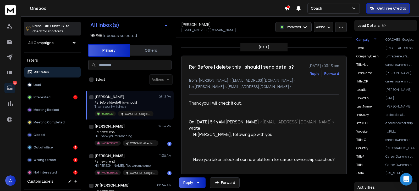
click at [183, 185] on div "Reply" at bounding box center [188, 182] width 10 height 5
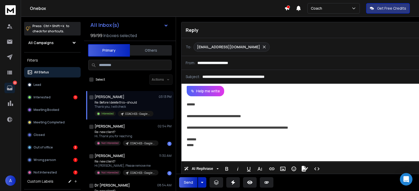
click at [179, 180] on button "Send" at bounding box center [188, 183] width 18 height 10
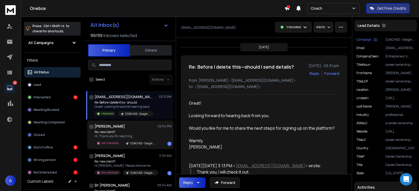
click at [102, 141] on div "Not Interested COACHES - Google - Large" at bounding box center [126, 143] width 64 height 5
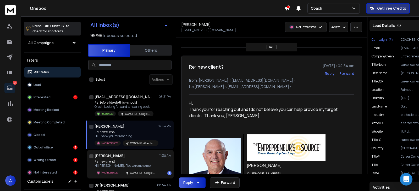
click at [102, 170] on div "Not Interested COACHES - Google - Small" at bounding box center [126, 172] width 64 height 5
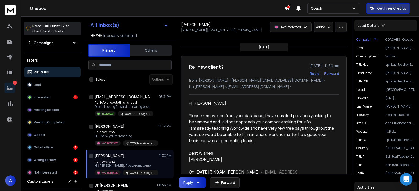
click at [346, 23] on button "button" at bounding box center [341, 27] width 12 height 10
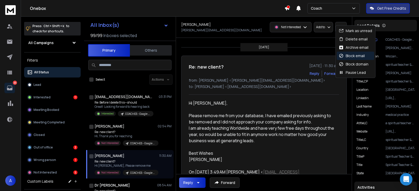
click at [352, 53] on div "Block email" at bounding box center [351, 55] width 26 height 5
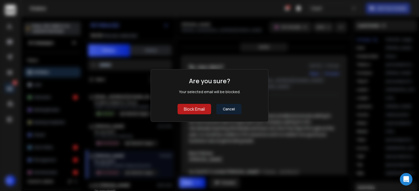
click at [205, 106] on button "Block Email" at bounding box center [193, 109] width 33 height 10
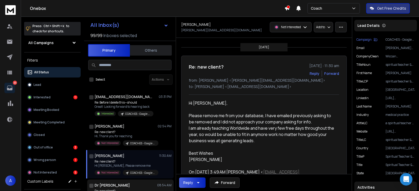
click at [104, 189] on p "Re: new client?" at bounding box center [125, 191] width 62 height 4
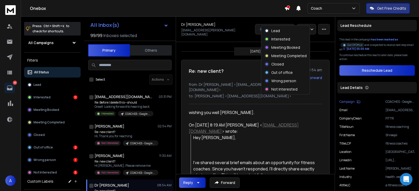
click at [269, 24] on div "Out Of Office" at bounding box center [274, 29] width 39 height 10
click at [276, 85] on div "Not Interested" at bounding box center [285, 89] width 46 height 8
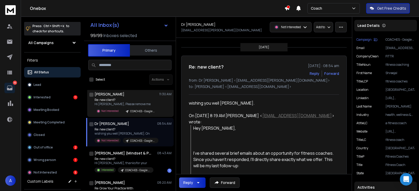
scroll to position [62, 0]
click at [109, 191] on p "All the best Cheers, Tim" at bounding box center [125, 193] width 63 height 4
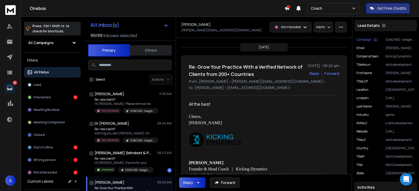
click at [301, 25] on p "Not Interested" at bounding box center [291, 27] width 20 height 4
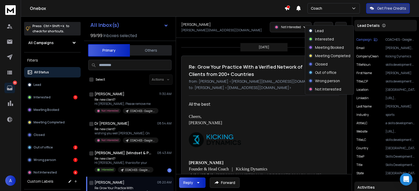
click at [243, 154] on p "Tim Schmidt" at bounding box center [262, 160] width 146 height 13
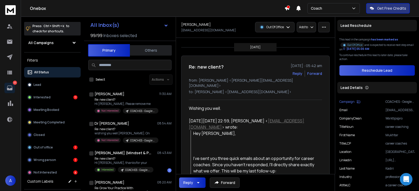
click at [281, 23] on div "Out Of Office" at bounding box center [274, 27] width 39 height 10
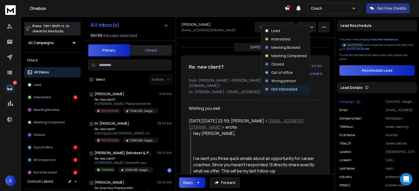
click at [284, 87] on p "Not Interested" at bounding box center [284, 89] width 26 height 5
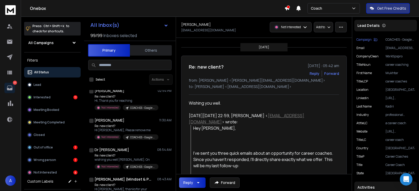
scroll to position [36, 0]
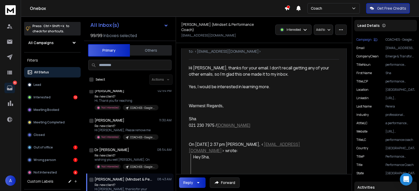
scroll to position [0, 0]
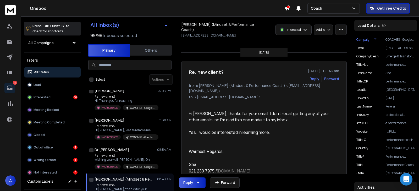
click at [183, 183] on div "Reply" at bounding box center [188, 182] width 10 height 5
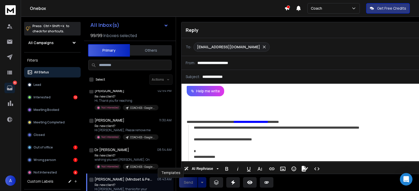
click at [209, 178] on button at bounding box center [216, 183] width 14 height 10
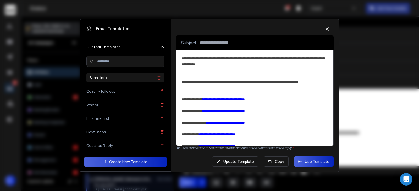
click at [111, 89] on div "Coach - followup" at bounding box center [125, 91] width 78 height 5
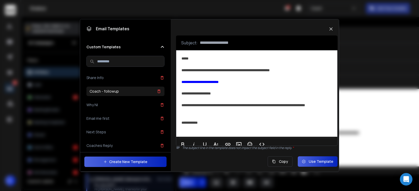
click at [110, 143] on div "Coaches Reply" at bounding box center [125, 145] width 78 height 5
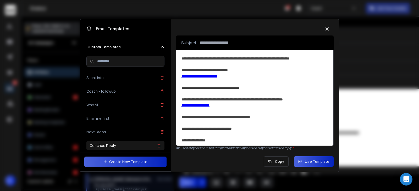
click at [320, 157] on button "Use Template" at bounding box center [314, 162] width 40 height 10
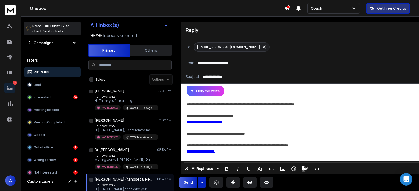
click at [187, 102] on div "**********" at bounding box center [317, 157] width 261 height 111
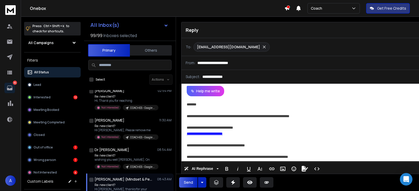
scroll to position [8, 0]
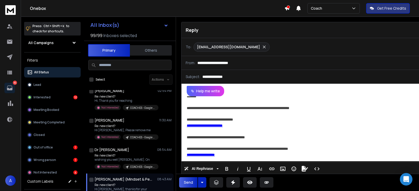
click at [187, 105] on div "**********" at bounding box center [317, 160] width 261 height 111
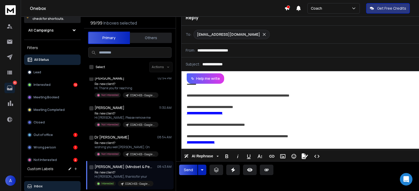
scroll to position [13, 0]
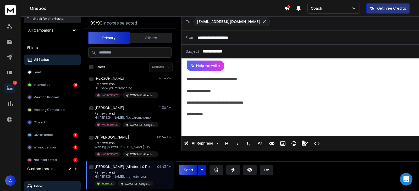
click at [187, 117] on div at bounding box center [320, 120] width 267 height 6
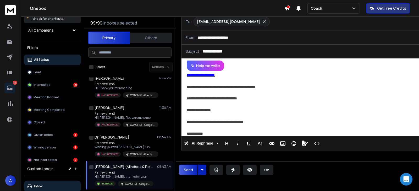
scroll to position [66, 0]
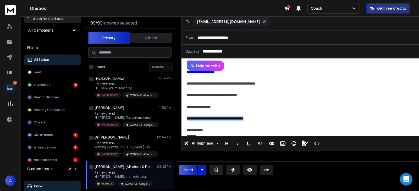
drag, startPoint x: 139, startPoint y: 95, endPoint x: 225, endPoint y: 94, distance: 85.8
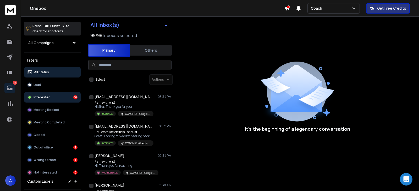
click at [46, 92] on button "Interested 10" at bounding box center [52, 97] width 57 height 10
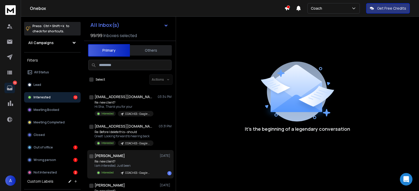
click at [110, 160] on p "Re: new client?" at bounding box center [123, 162] width 59 height 4
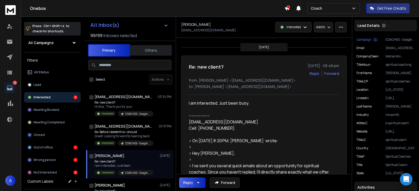
click at [183, 185] on div "Reply" at bounding box center [188, 182] width 10 height 5
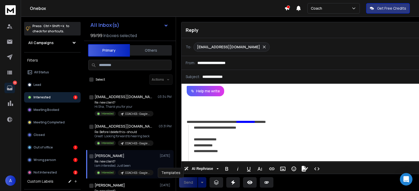
click at [209, 183] on button at bounding box center [216, 183] width 14 height 10
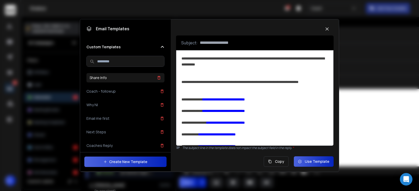
click at [118, 109] on div "Share Info Coach - followup Why NI Email me first Next Steps Coaches Reply" at bounding box center [125, 111] width 78 height 77
click at [118, 143] on div "Coaches Reply" at bounding box center [125, 145] width 78 height 5
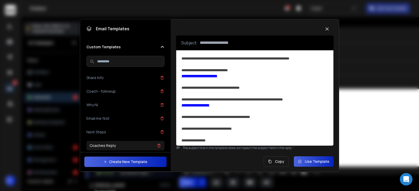
click at [182, 56] on div "**********" at bounding box center [251, 111] width 140 height 111
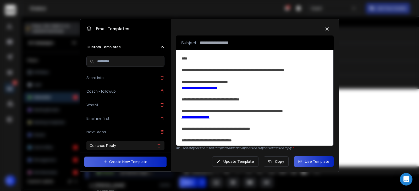
click at [188, 73] on div "**********" at bounding box center [251, 117] width 140 height 123
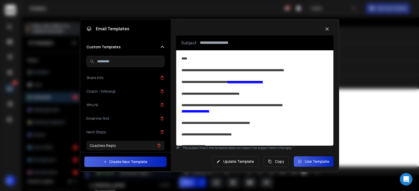
click at [177, 104] on div "**********" at bounding box center [254, 97] width 157 height 95
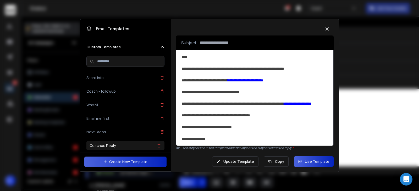
scroll to position [2, 0]
drag, startPoint x: 260, startPoint y: 115, endPoint x: 177, endPoint y: 116, distance: 83.2
click at [177, 116] on div "**********" at bounding box center [254, 102] width 156 height 105
click at [266, 86] on div "**********" at bounding box center [251, 112] width 140 height 117
click at [190, 123] on div "**********" at bounding box center [251, 115] width 140 height 123
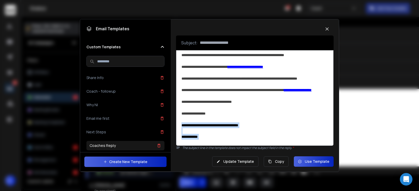
scroll to position [15, 0]
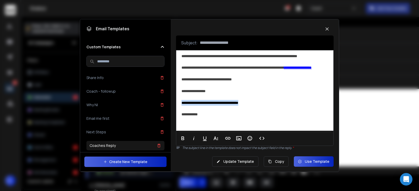
drag, startPoint x: 255, startPoint y: 143, endPoint x: 176, endPoint y: 106, distance: 87.2
click at [176, 106] on div "**********" at bounding box center [254, 88] width 156 height 105
click at [250, 84] on div "**********" at bounding box center [251, 73] width 140 height 111
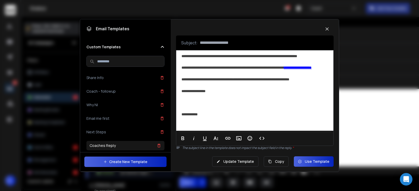
click at [243, 84] on div "**********" at bounding box center [251, 73] width 140 height 111
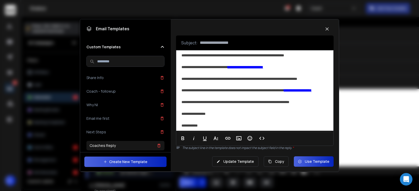
scroll to position [0, 0]
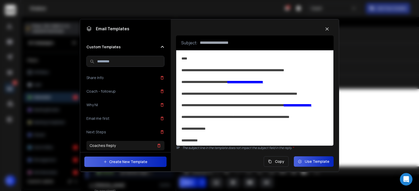
click at [315, 159] on button "Use Template" at bounding box center [314, 162] width 40 height 10
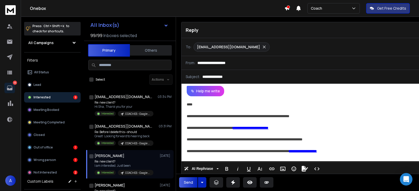
click at [187, 102] on div "**********" at bounding box center [317, 146] width 261 height 88
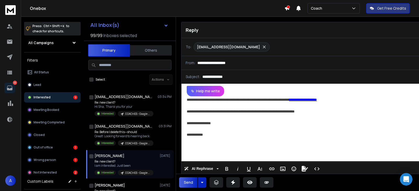
scroll to position [44, 0]
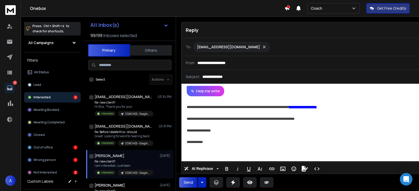
click at [187, 145] on div at bounding box center [320, 148] width 267 height 6
click at [176, 176] on div "Send" at bounding box center [320, 182] width 288 height 17
click at [179, 178] on button "Send" at bounding box center [188, 183] width 18 height 10
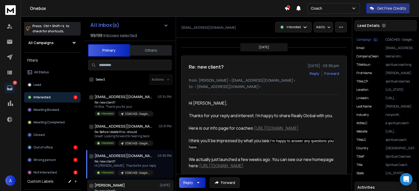
click at [97, 183] on div "[PERSON_NAME] [DATE]" at bounding box center [132, 185] width 77 height 5
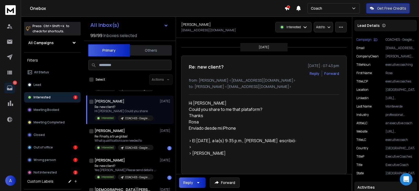
scroll to position [85, 0]
click at [195, 184] on icon "button" at bounding box center [198, 183] width 6 height 6
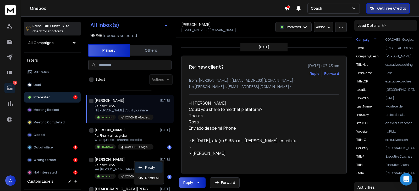
click at [183, 184] on div "Reply" at bounding box center [188, 182] width 10 height 5
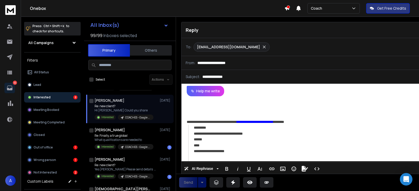
click at [176, 176] on div "Send" at bounding box center [317, 182] width 283 height 17
click at [213, 180] on icon at bounding box center [215, 182] width 5 height 5
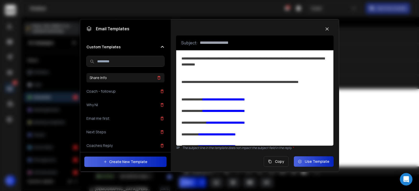
click at [127, 143] on div "Coaches Reply" at bounding box center [125, 145] width 78 height 5
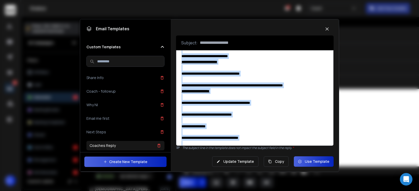
scroll to position [15, 0]
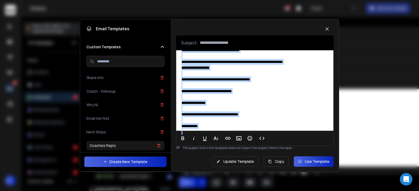
drag, startPoint x: 178, startPoint y: 49, endPoint x: 211, endPoint y: 122, distance: 80.6
click at [211, 122] on div "**********" at bounding box center [254, 88] width 156 height 105
copy div "**********"
click at [239, 85] on div "**********" at bounding box center [251, 73] width 140 height 111
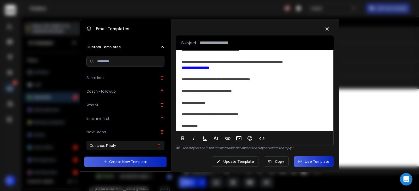
scroll to position [0, 0]
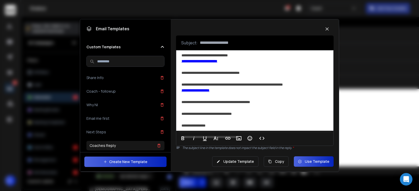
click at [143, 164] on button "Create New Template" at bounding box center [125, 162] width 82 height 10
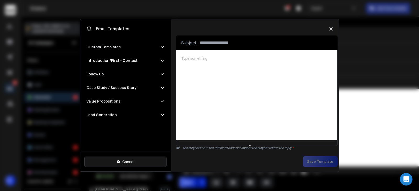
click at [223, 81] on div at bounding box center [256, 95] width 161 height 90
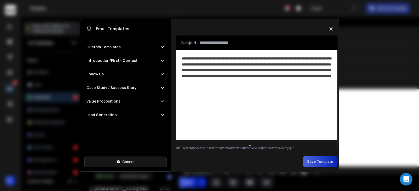
click at [185, 56] on div "**********" at bounding box center [256, 70] width 151 height 29
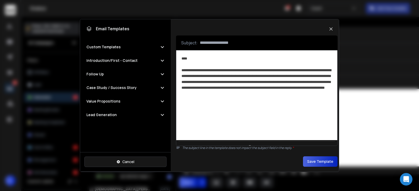
click at [305, 67] on div "**********" at bounding box center [256, 81] width 151 height 29
click at [276, 73] on div "**********" at bounding box center [256, 87] width 151 height 29
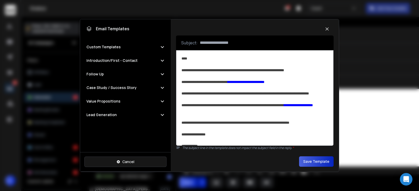
click at [222, 91] on div "**********" at bounding box center [251, 97] width 140 height 12
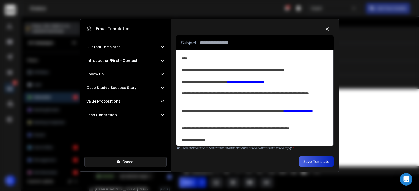
click at [318, 160] on button "Save Template" at bounding box center [316, 162] width 35 height 10
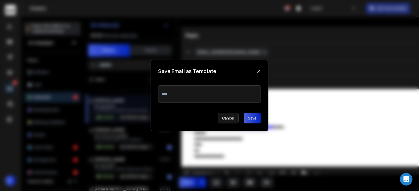
click at [211, 95] on input at bounding box center [209, 94] width 103 height 17
type input "**********"
click at [244, 113] on button "Save" at bounding box center [252, 118] width 17 height 10
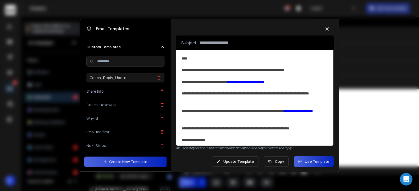
click at [325, 161] on button "Use Template" at bounding box center [314, 162] width 40 height 10
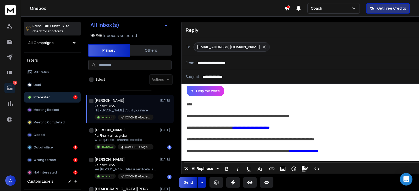
click at [187, 102] on div "****" at bounding box center [317, 105] width 261 height 6
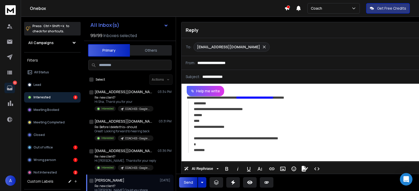
scroll to position [70, 0]
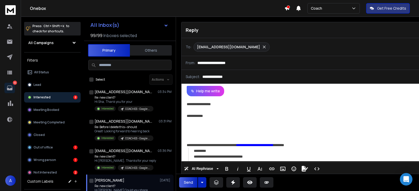
click at [187, 119] on div at bounding box center [320, 122] width 267 height 6
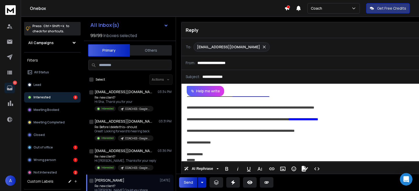
scroll to position [32, 0]
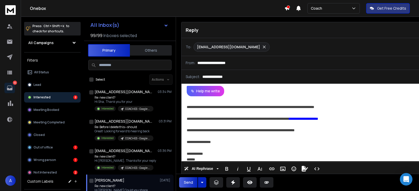
click at [179, 181] on button "Send" at bounding box center [188, 183] width 18 height 10
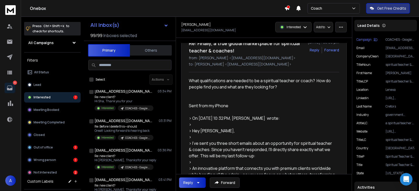
scroll to position [0, 0]
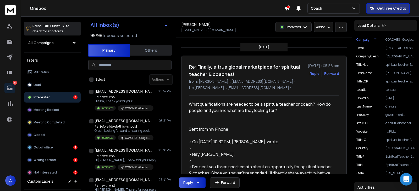
click at [183, 185] on div "Reply" at bounding box center [188, 182] width 10 height 5
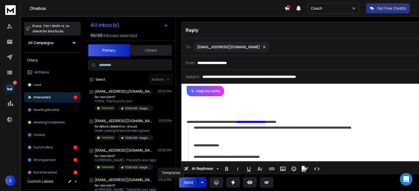
click at [209, 180] on button at bounding box center [216, 183] width 14 height 10
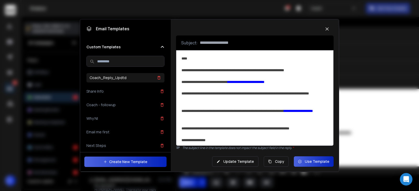
click at [324, 157] on button "Use Template" at bounding box center [314, 162] width 40 height 10
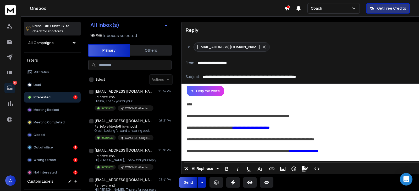
click at [187, 102] on div "****" at bounding box center [317, 105] width 261 height 6
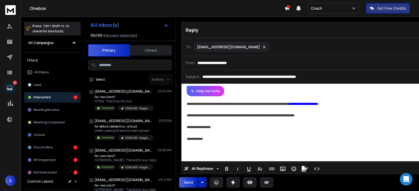
scroll to position [47, 0]
click at [187, 142] on div at bounding box center [320, 145] width 267 height 6
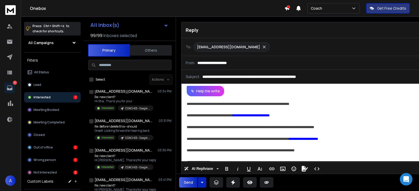
scroll to position [0, 0]
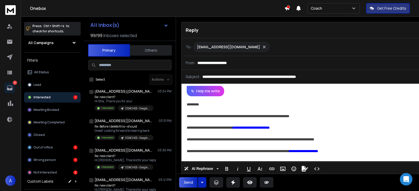
click at [294, 137] on div "**********" at bounding box center [317, 140] width 261 height 6
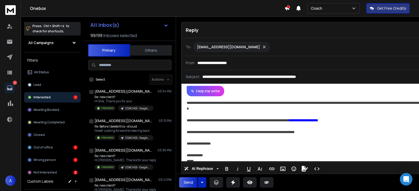
scroll to position [49, 0]
click at [179, 180] on button "Send" at bounding box center [188, 183] width 18 height 10
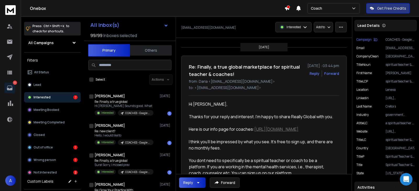
scroll to position [238, 0]
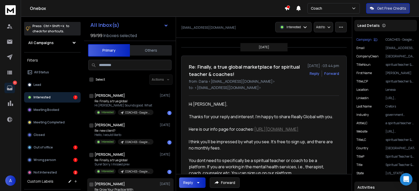
click at [94, 191] on p "Hey David, What is the" at bounding box center [123, 194] width 59 height 4
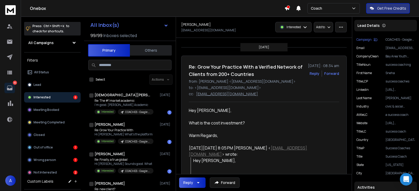
scroll to position [179, 0]
click at [183, 183] on div "Reply" at bounding box center [188, 182] width 10 height 5
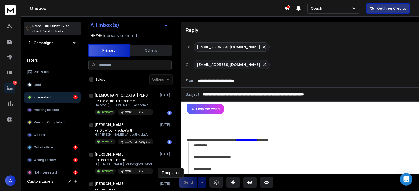
click at [213, 180] on icon at bounding box center [215, 182] width 5 height 5
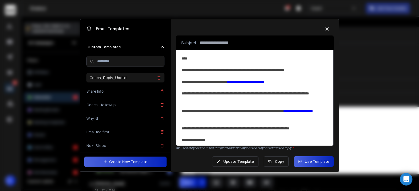
click at [318, 157] on button "Use Template" at bounding box center [314, 162] width 40 height 10
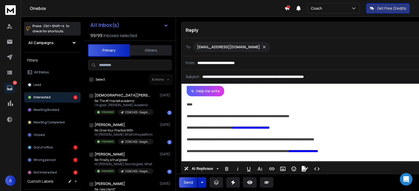
click at [181, 97] on div "**********" at bounding box center [317, 129] width 273 height 65
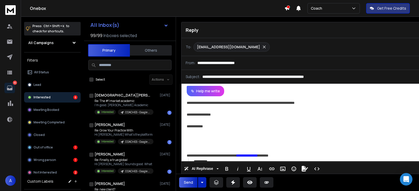
scroll to position [60, 0]
click at [187, 129] on div at bounding box center [320, 132] width 267 height 6
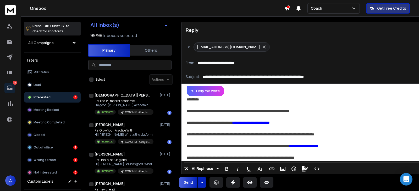
scroll to position [5, 0]
click at [179, 181] on button "Send" at bounding box center [188, 183] width 18 height 10
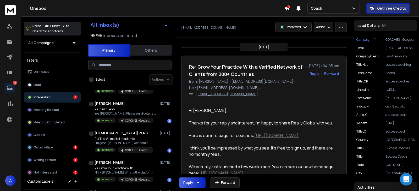
scroll to position [140, 0]
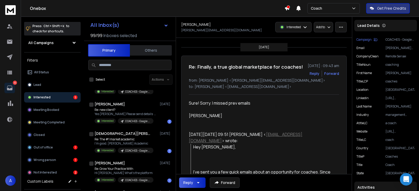
click at [183, 182] on div "Reply" at bounding box center [192, 183] width 18 height 6
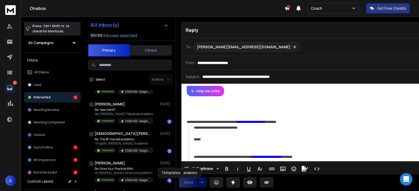
click at [209, 178] on button at bounding box center [216, 183] width 14 height 10
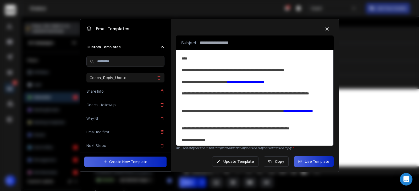
click at [326, 160] on button "Use Template" at bounding box center [314, 162] width 40 height 10
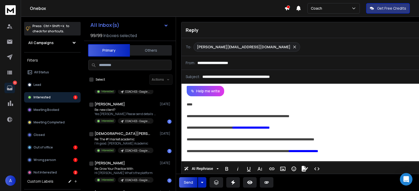
click at [187, 102] on div "****" at bounding box center [317, 105] width 261 height 6
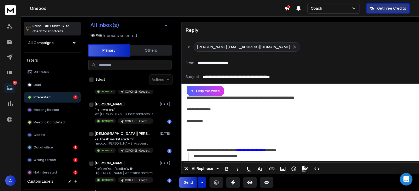
scroll to position [65, 0]
click at [187, 124] on div at bounding box center [320, 127] width 267 height 6
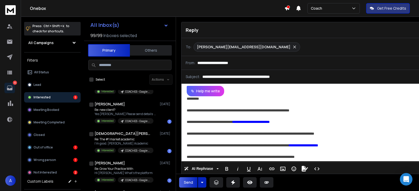
scroll to position [0, 0]
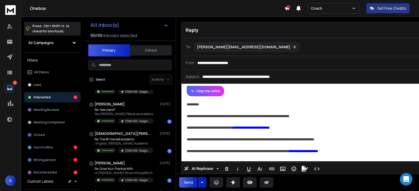
click at [179, 183] on button "Send" at bounding box center [188, 183] width 18 height 10
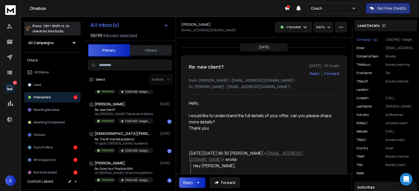
click at [183, 184] on div "Reply" at bounding box center [188, 182] width 10 height 5
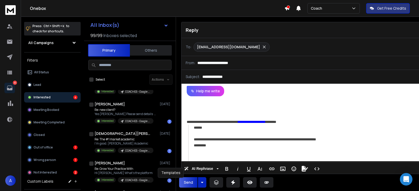
click at [209, 180] on button at bounding box center [216, 183] width 14 height 10
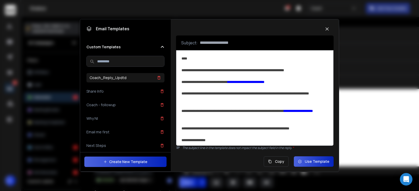
click at [318, 161] on button "Use Template" at bounding box center [314, 162] width 40 height 10
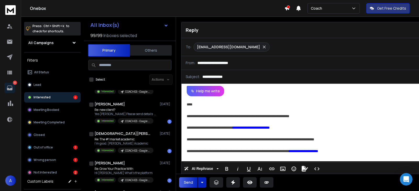
click at [187, 102] on div "****" at bounding box center [317, 105] width 261 height 6
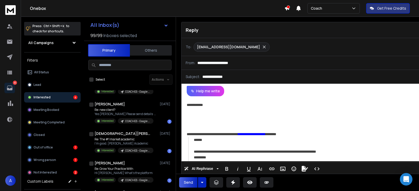
scroll to position [82, 0]
click at [187, 108] on div at bounding box center [320, 111] width 267 height 6
click at [179, 179] on button "Send" at bounding box center [188, 183] width 18 height 10
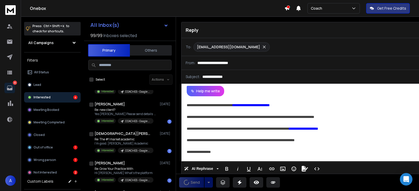
scroll to position [22, 0]
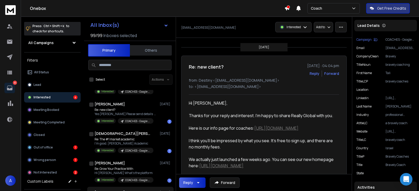
click at [107, 190] on div "Becca Brighty 13 Sep" at bounding box center [132, 192] width 77 height 5
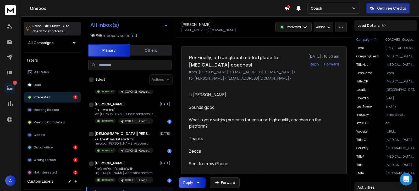
scroll to position [0, 0]
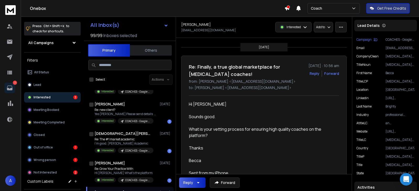
click at [183, 184] on div "Reply" at bounding box center [192, 183] width 18 height 6
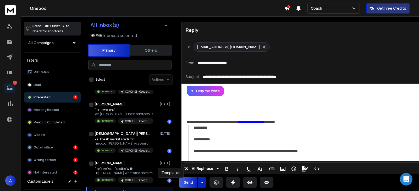
click at [209, 183] on button at bounding box center [216, 183] width 14 height 10
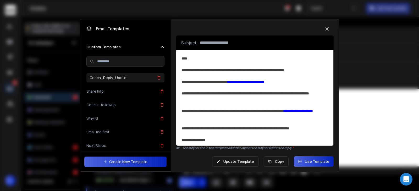
click at [314, 162] on button "Use Template" at bounding box center [314, 162] width 40 height 10
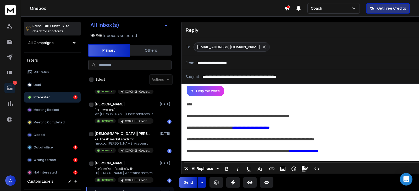
click at [187, 102] on div "****" at bounding box center [317, 105] width 261 height 6
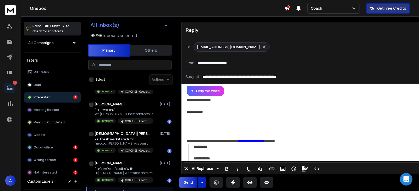
scroll to position [61, 0]
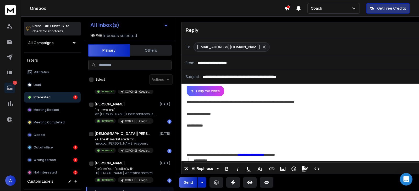
click at [187, 123] on div "**********" at bounding box center [317, 126] width 261 height 6
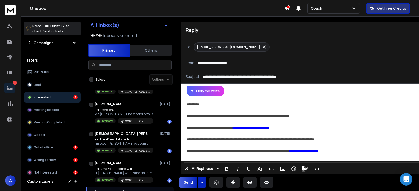
click at [187, 125] on div "**********" at bounding box center [317, 128] width 261 height 6
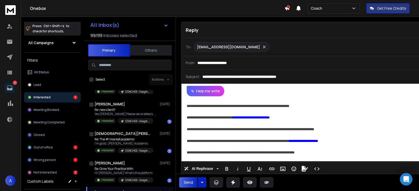
scroll to position [10, 0]
click at [300, 126] on div "**********" at bounding box center [317, 129] width 261 height 6
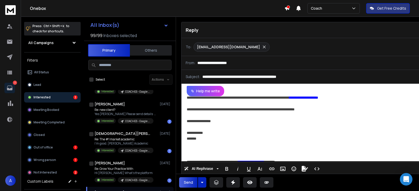
scroll to position [71, 0]
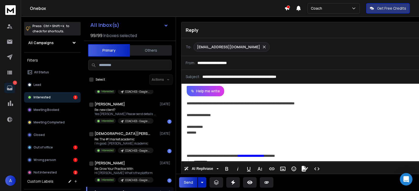
click at [179, 178] on button "Send" at bounding box center [188, 183] width 18 height 10
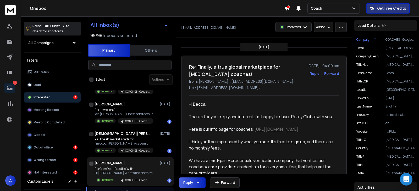
click at [94, 161] on div "Helen Barnes 13 Sep" at bounding box center [132, 163] width 77 height 5
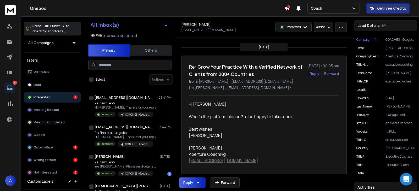
scroll to position [88, 0]
click at [183, 183] on div "Reply" at bounding box center [188, 182] width 10 height 5
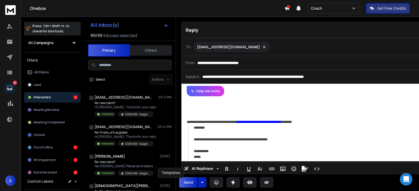
click at [213, 180] on icon at bounding box center [215, 182] width 5 height 5
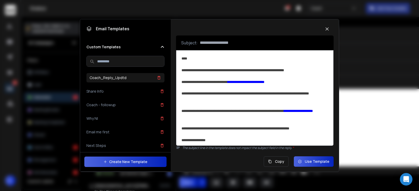
click at [329, 160] on button "Use Template" at bounding box center [314, 162] width 40 height 10
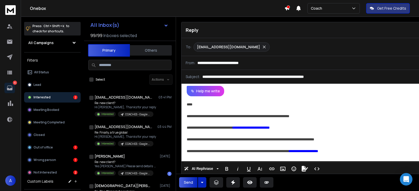
click at [187, 102] on div "****" at bounding box center [317, 105] width 261 height 6
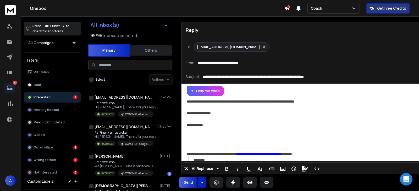
scroll to position [67, 0]
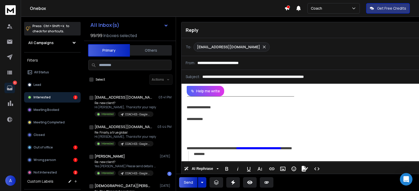
click at [187, 116] on div "**********" at bounding box center [317, 119] width 261 height 6
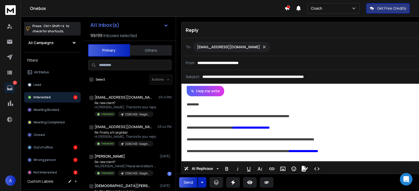
click at [179, 179] on button "Send" at bounding box center [188, 183] width 18 height 10
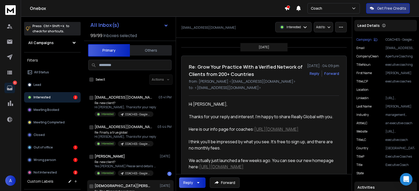
click at [97, 190] on p "Re: The #1 market academic" at bounding box center [123, 192] width 59 height 4
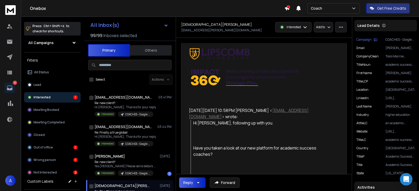
scroll to position [186, 0]
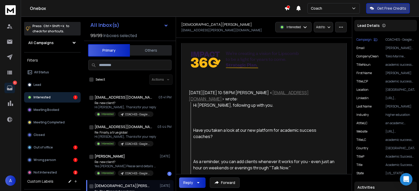
scroll to position [0, 0]
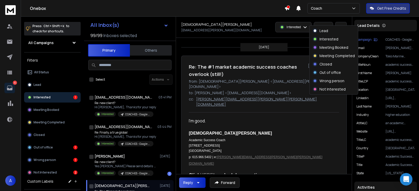
click at [301, 25] on p "Interested" at bounding box center [293, 27] width 14 height 4
click at [323, 85] on div "Not Interested" at bounding box center [333, 89] width 46 height 8
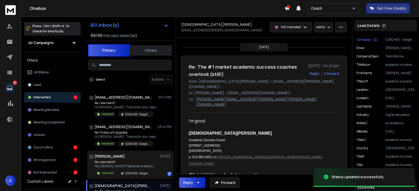
click at [102, 154] on div "Sue Tsigaros 13 Sep Re: new client? Yes Dolly Please send details Warm Regards …" at bounding box center [132, 165] width 77 height 22
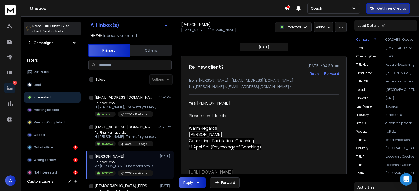
click at [183, 186] on div "Reply" at bounding box center [188, 182] width 10 height 5
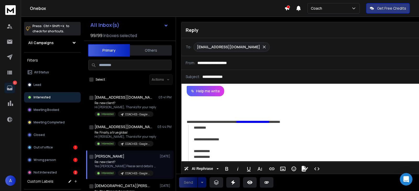
click at [213, 182] on icon at bounding box center [215, 182] width 5 height 5
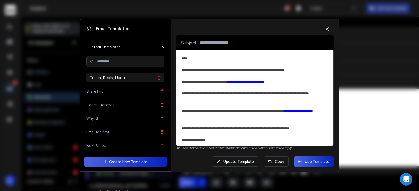
click at [320, 157] on button "Use Template" at bounding box center [314, 162] width 40 height 10
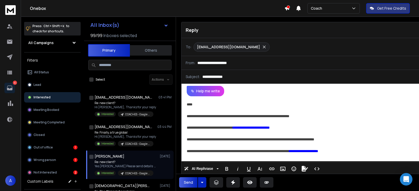
click at [187, 102] on div "****" at bounding box center [317, 105] width 261 height 6
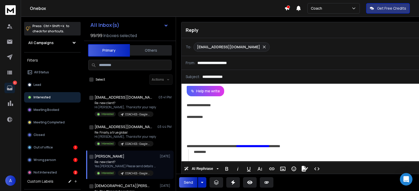
scroll to position [70, 0]
click at [187, 120] on div at bounding box center [320, 123] width 267 height 6
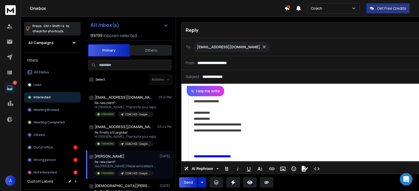
scroll to position [0, 0]
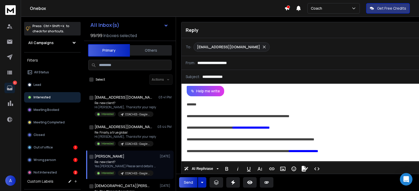
click at [179, 180] on button "Send" at bounding box center [188, 183] width 18 height 10
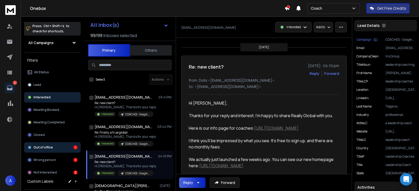
click at [50, 143] on button "Out of office 1" at bounding box center [52, 148] width 57 height 10
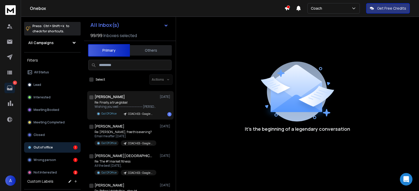
click at [98, 105] on p "Wishing you well ------------------------------ Chantal" at bounding box center [125, 107] width 63 height 4
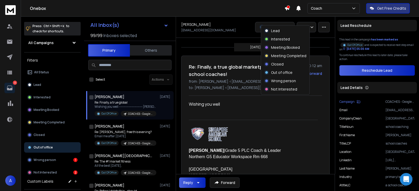
click at [273, 22] on div "Out Of Office" at bounding box center [274, 27] width 39 height 10
click at [281, 87] on p "Not Interested" at bounding box center [284, 89] width 26 height 5
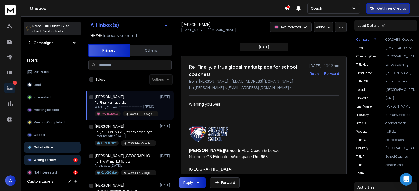
click at [47, 155] on button "Wrong person 1" at bounding box center [52, 160] width 57 height 10
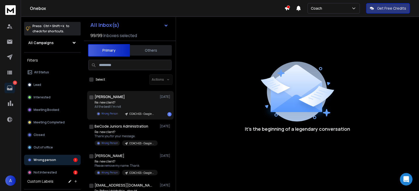
click at [98, 105] on p "All the best! I’m not" at bounding box center [125, 107] width 63 height 4
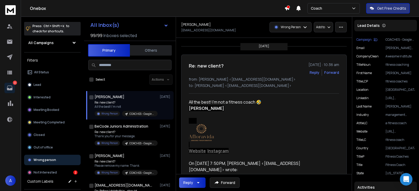
scroll to position [3, 0]
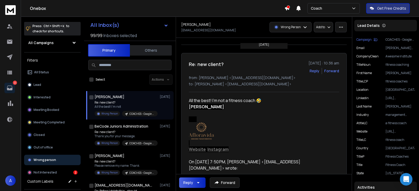
click at [310, 25] on div "Paola Tisker Paola Tisker paolatisker@gmail.com Wrong Person Add to Wrong Perso…" at bounding box center [264, 27] width 176 height 21
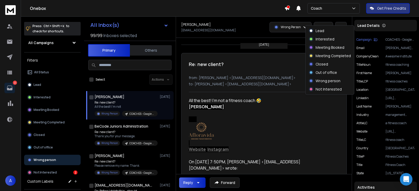
click at [278, 25] on div at bounding box center [276, 27] width 5 height 5
click at [323, 87] on p "Not Interested" at bounding box center [328, 89] width 26 height 5
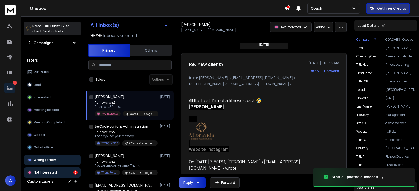
click at [34, 171] on p "Not Interested" at bounding box center [44, 173] width 23 height 4
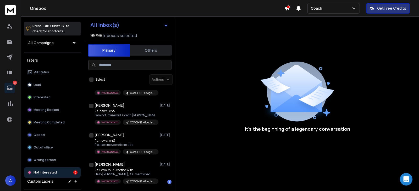
scroll to position [140, 0]
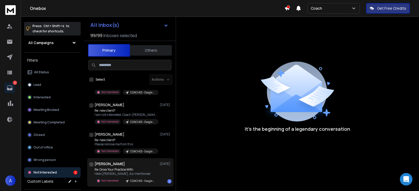
click at [106, 172] on p "Hello Demi, As I mentioned" at bounding box center [125, 174] width 63 height 4
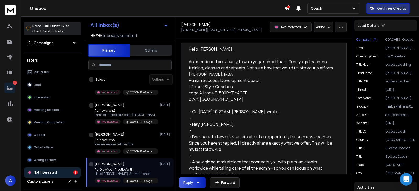
scroll to position [112, 0]
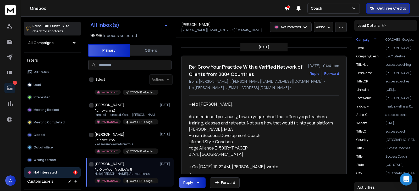
scroll to position [0, 0]
drag, startPoint x: 179, startPoint y: 87, endPoint x: 202, endPoint y: 91, distance: 23.1
copy div "I own a yoga school that offers yoga teachers training, classes and retreats. N…"
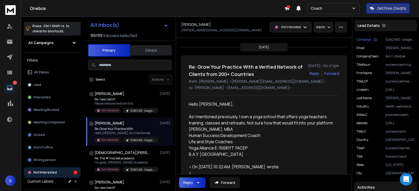
scroll to position [183, 0]
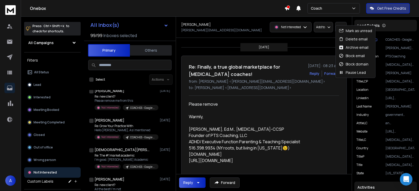
click at [343, 25] on icon "button" at bounding box center [340, 27] width 5 height 5
click at [349, 52] on div "Block email" at bounding box center [354, 56] width 37 height 8
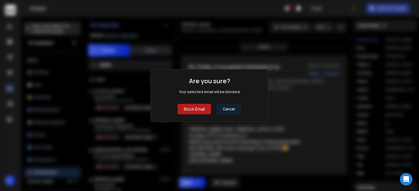
click at [196, 106] on button "Block Email" at bounding box center [193, 109] width 33 height 10
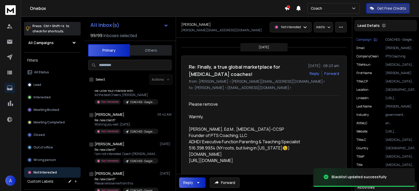
scroll to position [100, 0]
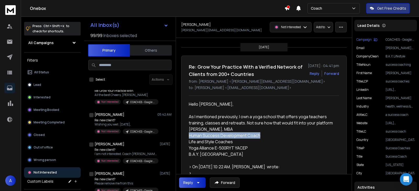
drag, startPoint x: 196, startPoint y: 99, endPoint x: 134, endPoint y: 101, distance: 62.3
drag, startPoint x: 141, startPoint y: 100, endPoint x: 178, endPoint y: 105, distance: 36.7
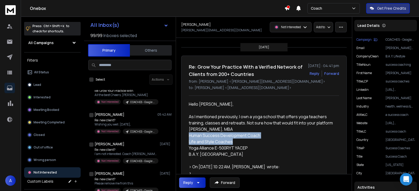
click at [183, 186] on div "Reply" at bounding box center [188, 182] width 10 height 5
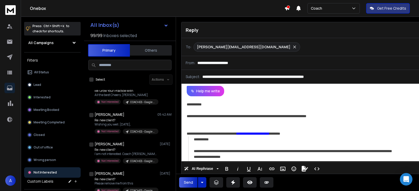
click at [266, 114] on div "**********" at bounding box center [317, 117] width 261 height 6
click at [306, 114] on div "**********" at bounding box center [317, 117] width 261 height 6
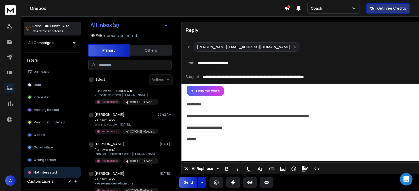
scroll to position [10, 0]
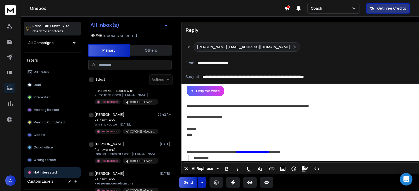
click at [179, 179] on button "Send" at bounding box center [188, 183] width 18 height 10
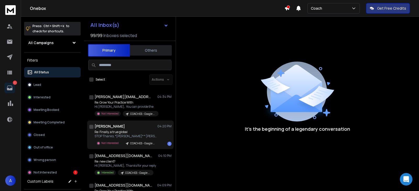
click at [110, 134] on p "STOP Thanks, *[PERSON_NAME]* * [PERSON_NAME]" at bounding box center [125, 136] width 63 height 4
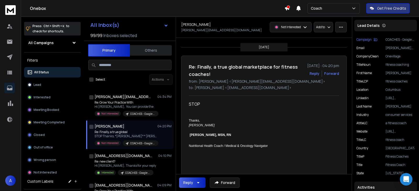
click at [346, 23] on button "button" at bounding box center [341, 27] width 12 height 10
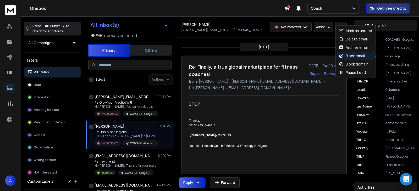
click at [347, 53] on div "Block email" at bounding box center [351, 55] width 26 height 5
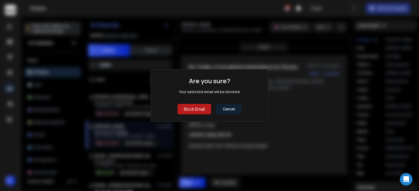
click at [202, 105] on button "Block Email" at bounding box center [193, 109] width 33 height 10
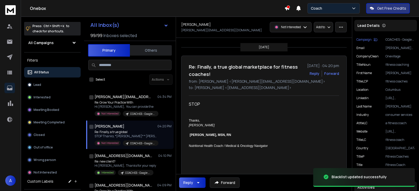
click at [352, 9] on button "Coach" at bounding box center [333, 8] width 52 height 10
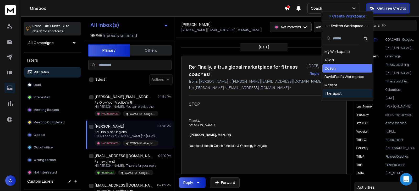
click at [341, 89] on div "Therapist" at bounding box center [347, 93] width 50 height 8
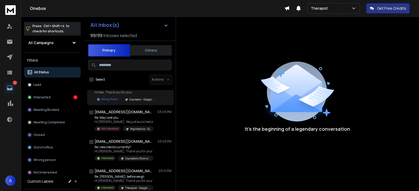
scroll to position [104, 0]
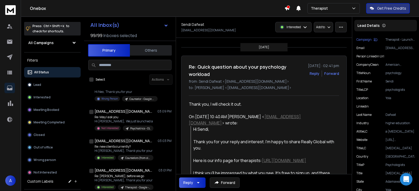
click at [183, 184] on div "Reply" at bounding box center [188, 182] width 10 height 5
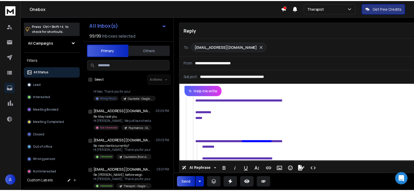
scroll to position [0, 0]
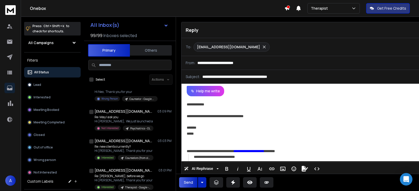
click at [179, 183] on button "Send" at bounding box center [188, 183] width 18 height 10
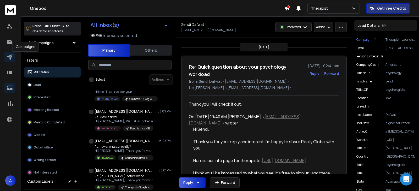
click at [4, 52] on link at bounding box center [9, 57] width 10 height 10
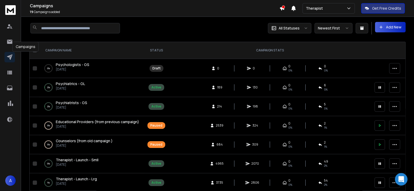
click at [82, 62] on div "0 % Psychologists - GS [DATE]" at bounding box center [91, 68] width 95 height 13
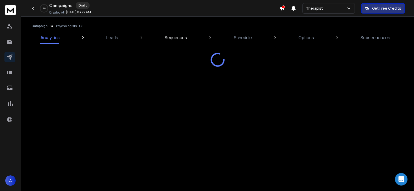
drag, startPoint x: 167, startPoint y: 27, endPoint x: 164, endPoint y: 30, distance: 4.5
click at [167, 35] on p "Sequences" at bounding box center [176, 38] width 22 height 6
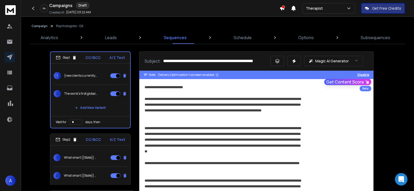
click at [75, 85] on div "2 The world’s first global platform for {{titleLCP}} is here" at bounding box center [90, 94] width 73 height 18
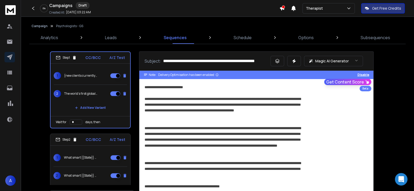
click at [75, 72] on div "1 {new clients currently?|taking on new clients currently?}" at bounding box center [76, 75] width 44 height 7
type input "**********"
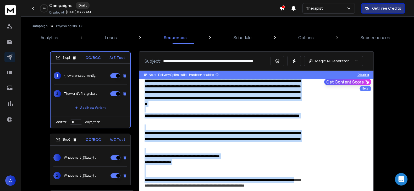
scroll to position [3, 0]
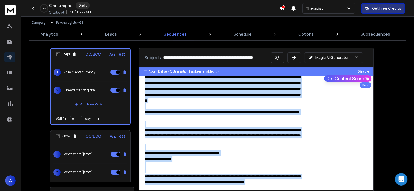
drag, startPoint x: 118, startPoint y: 66, endPoint x: 284, endPoint y: 167, distance: 193.6
click at [284, 167] on div "**********" at bounding box center [226, 133] width 175 height 115
copy div "**********"
